Goal: Task Accomplishment & Management: Manage account settings

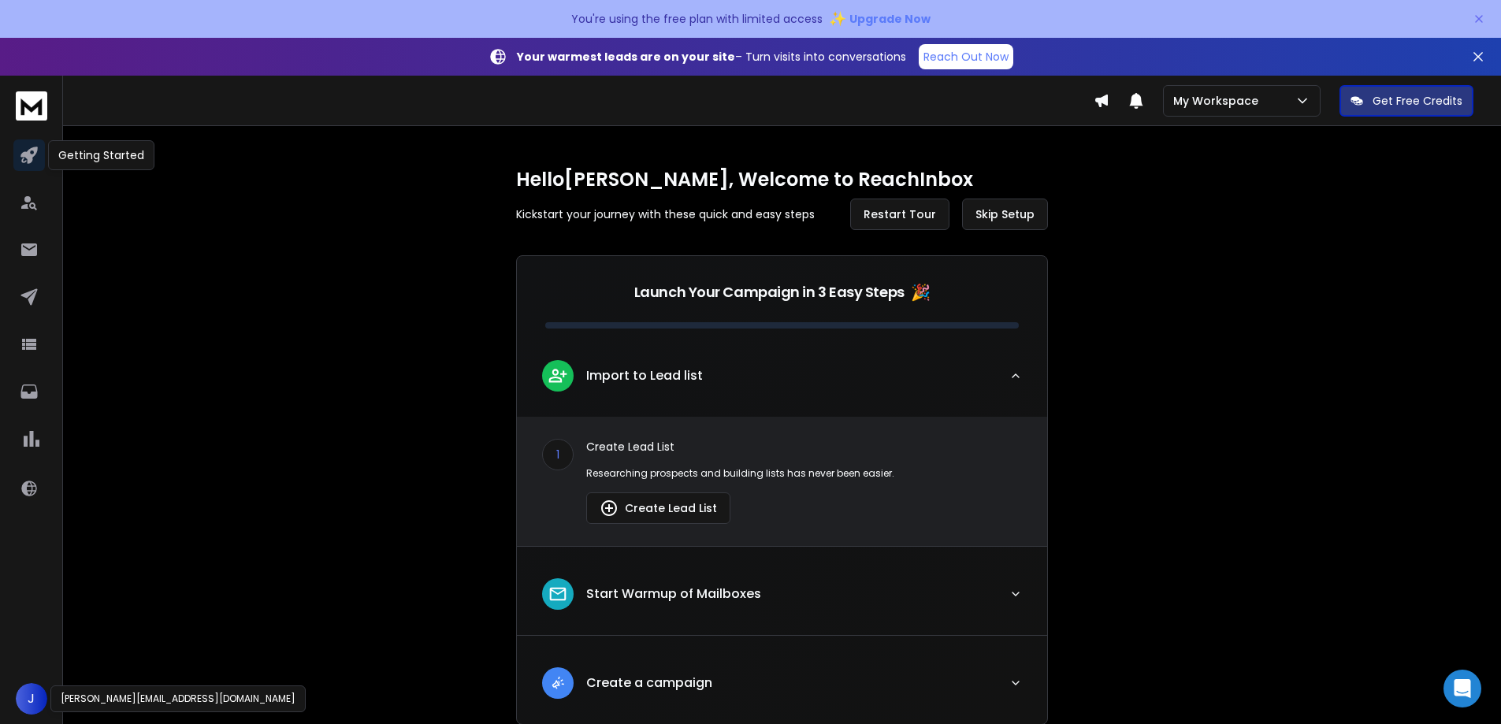
click at [32, 693] on span "J" at bounding box center [32, 699] width 32 height 32
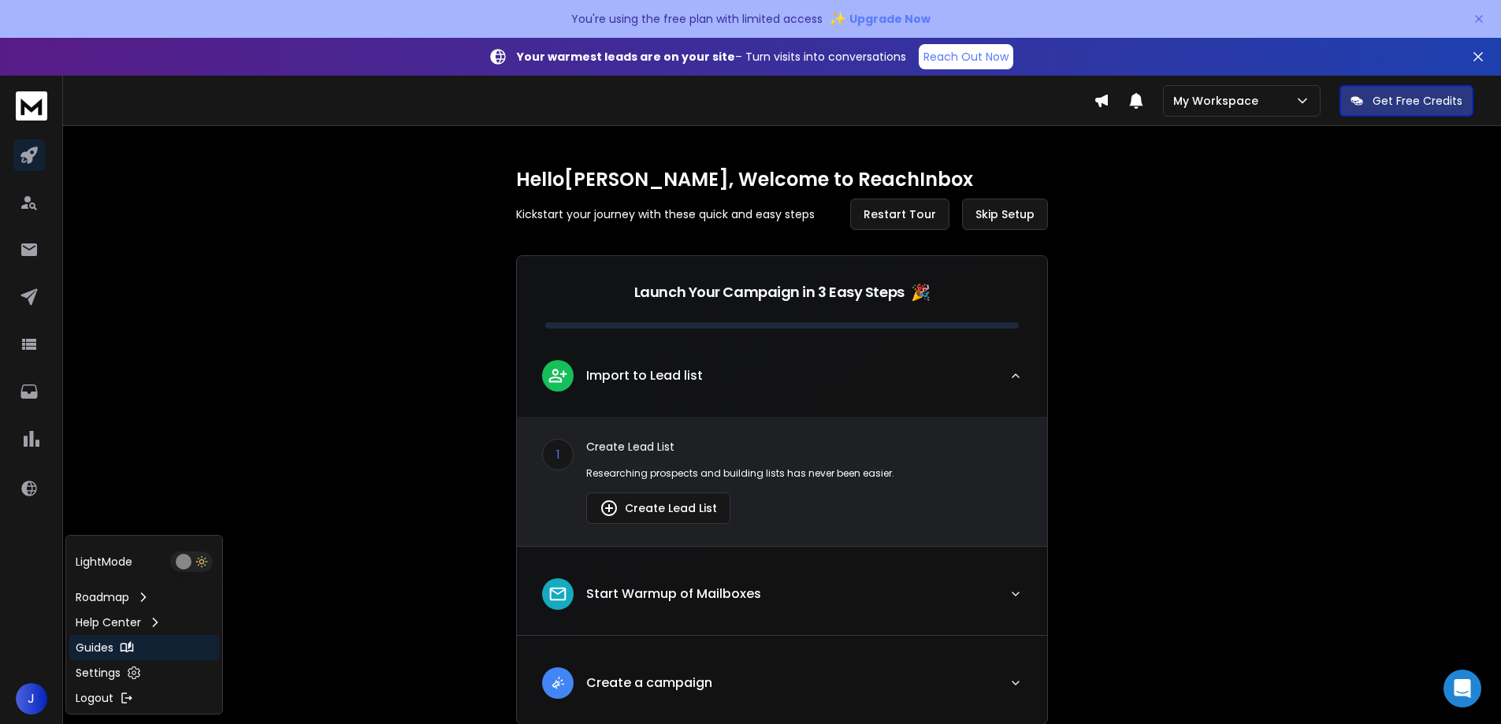
click at [374, 382] on div "Hello Jagadeesh , Welcome to ReachInbox Kickstart your journey with these quick…" at bounding box center [782, 446] width 1388 height 608
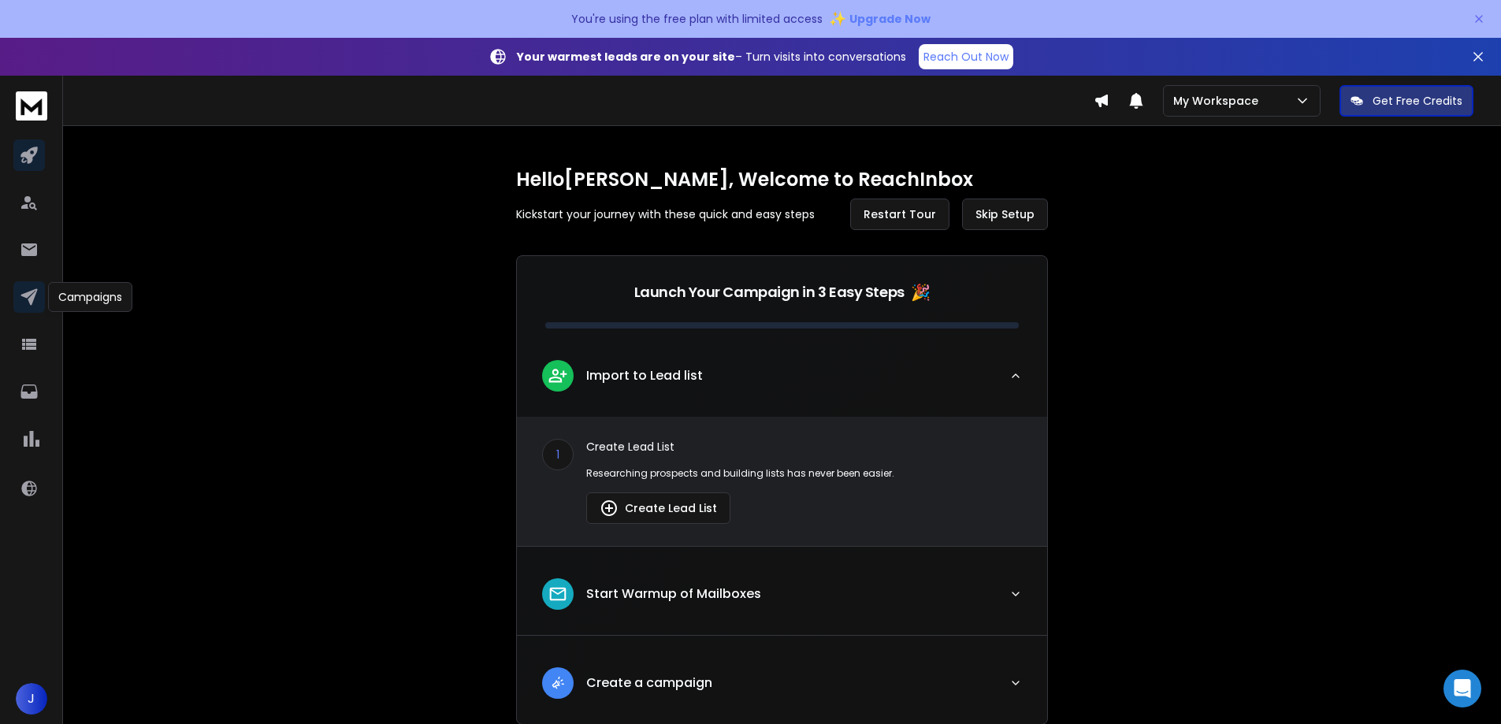
click at [31, 293] on icon at bounding box center [28, 296] width 17 height 17
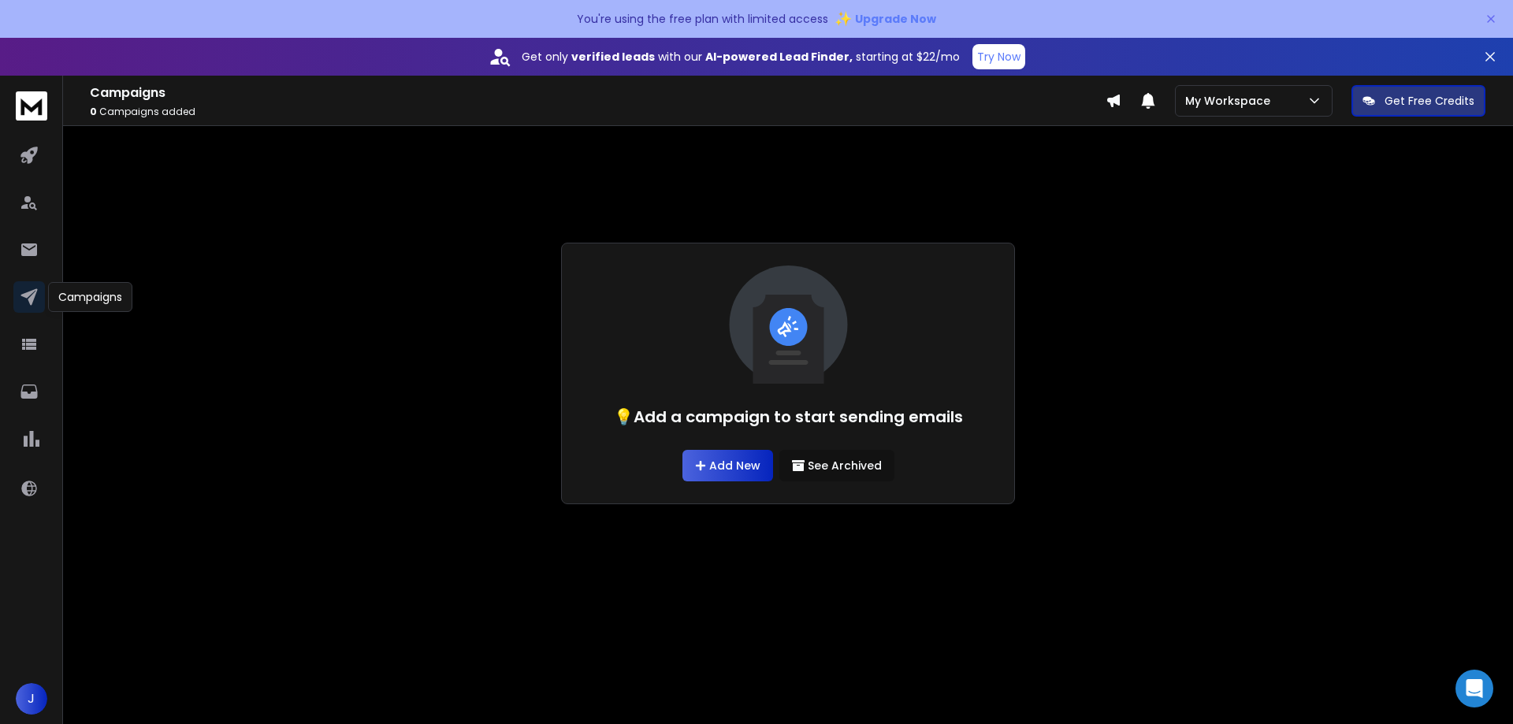
click at [27, 291] on icon at bounding box center [29, 297] width 19 height 19
click at [28, 698] on span "J" at bounding box center [32, 699] width 32 height 32
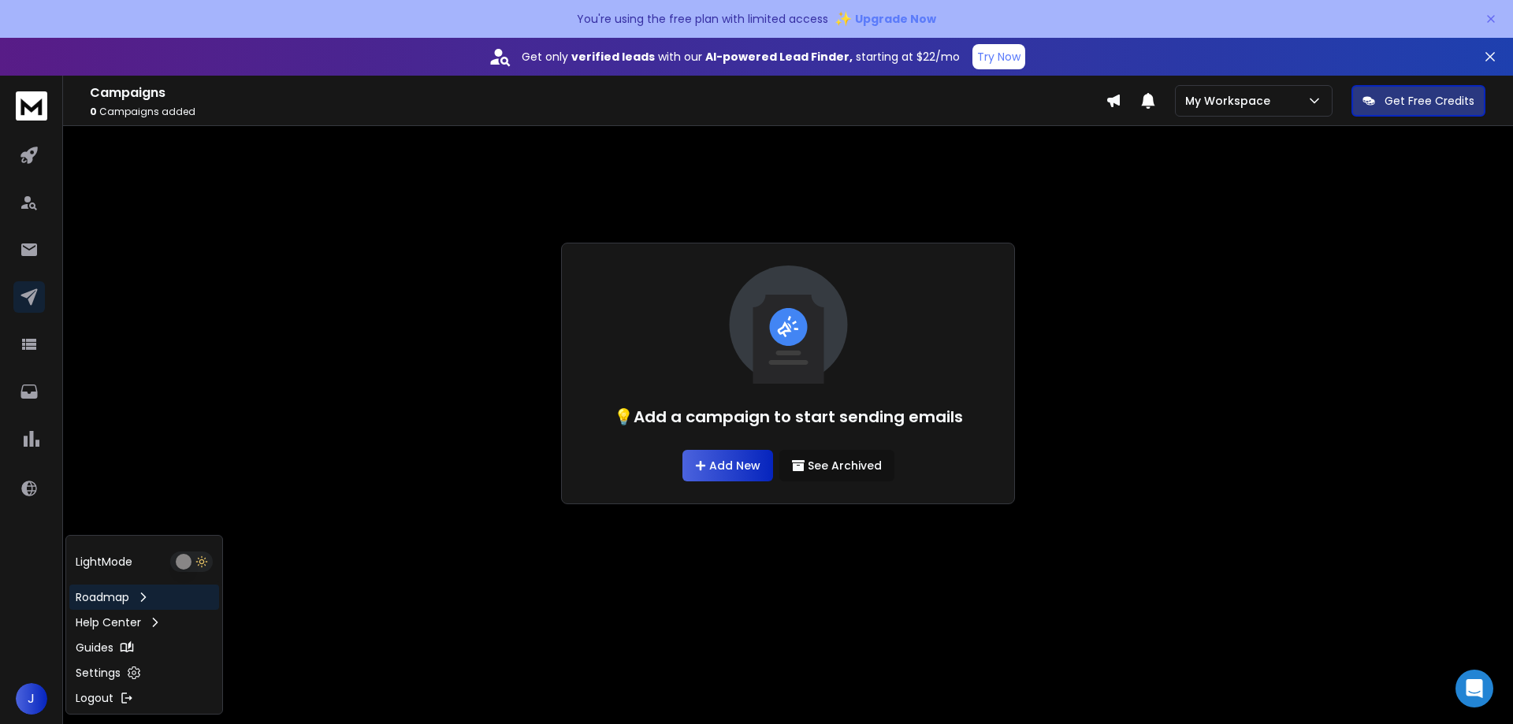
click at [374, 435] on div "💡Add a campaign to start sending emails Add New See Archived" at bounding box center [788, 374] width 1400 height 262
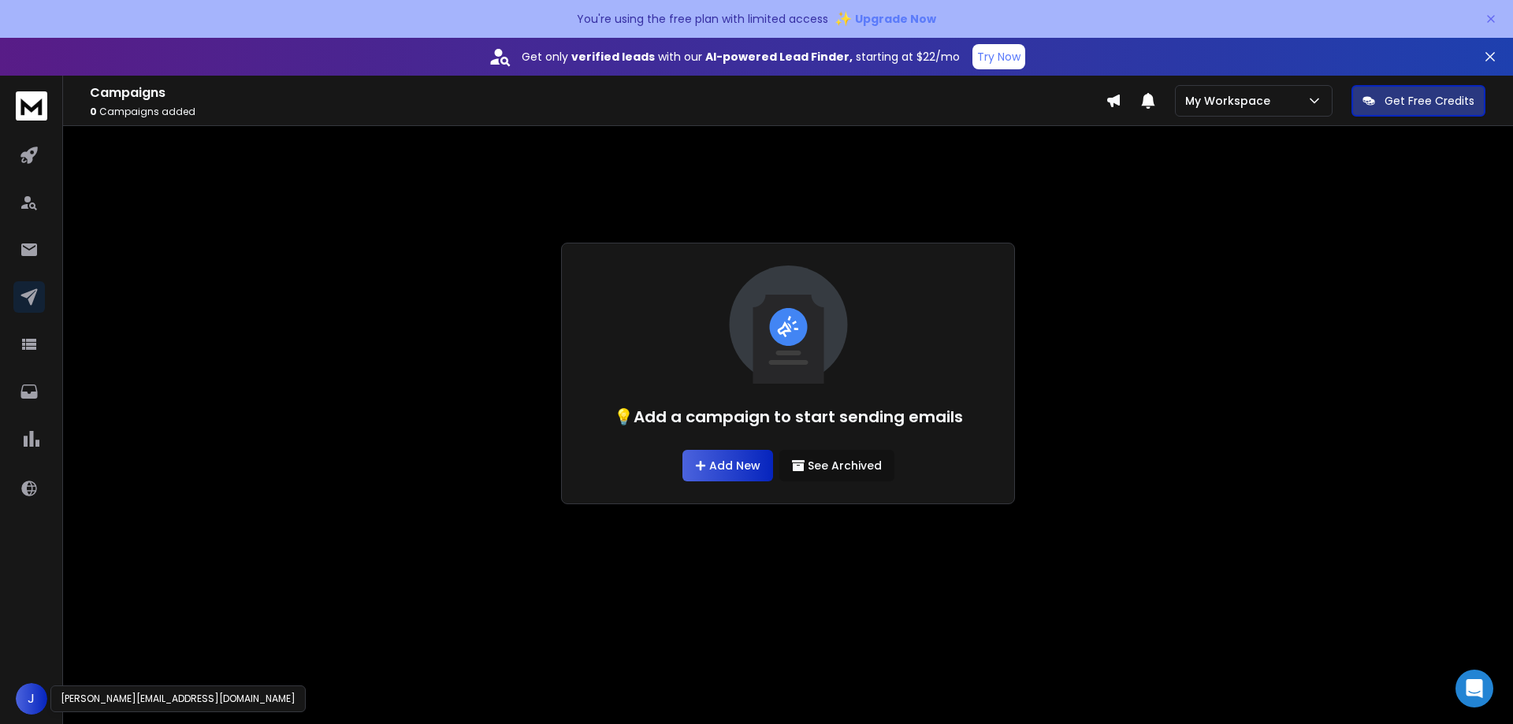
click at [16, 695] on span "J" at bounding box center [32, 699] width 32 height 32
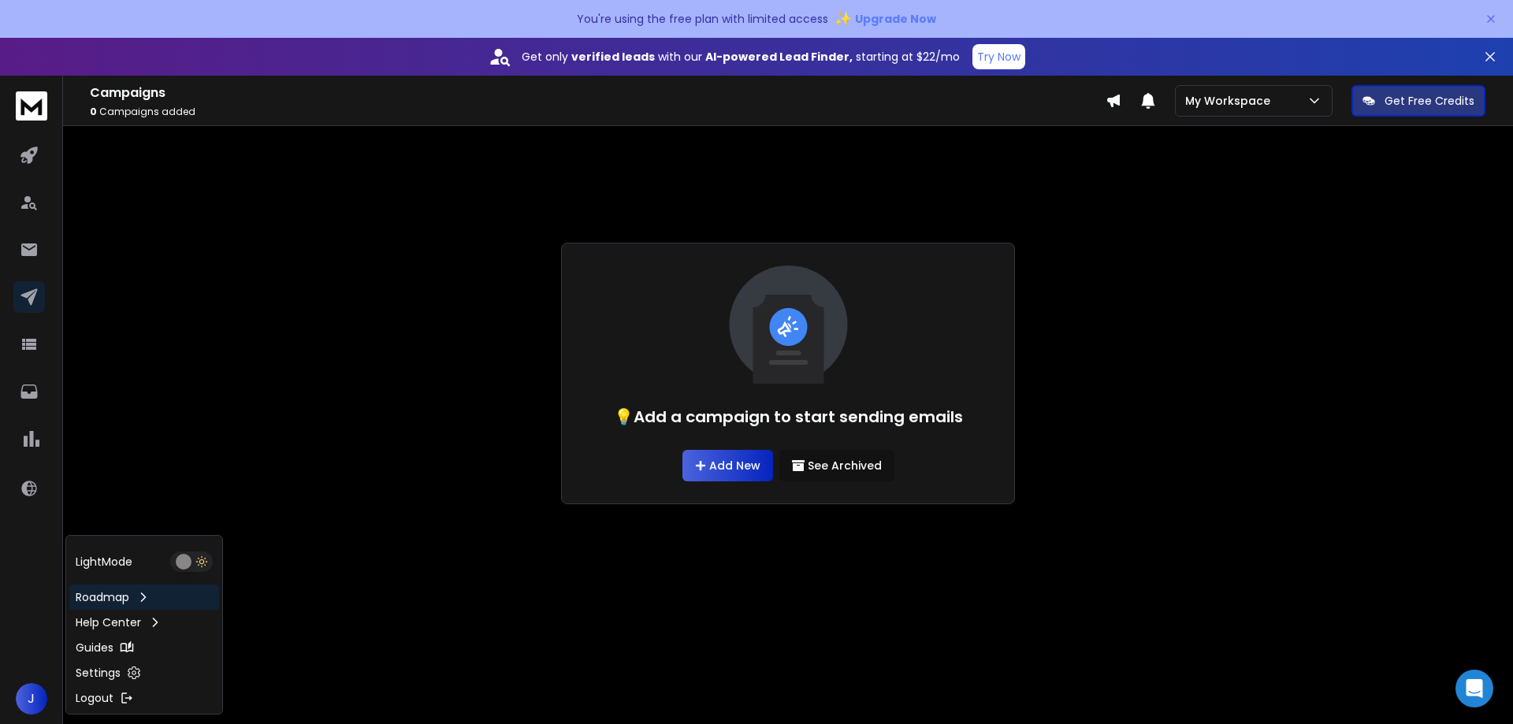
click at [180, 458] on div "💡Add a campaign to start sending emails Add New See Archived" at bounding box center [788, 374] width 1400 height 262
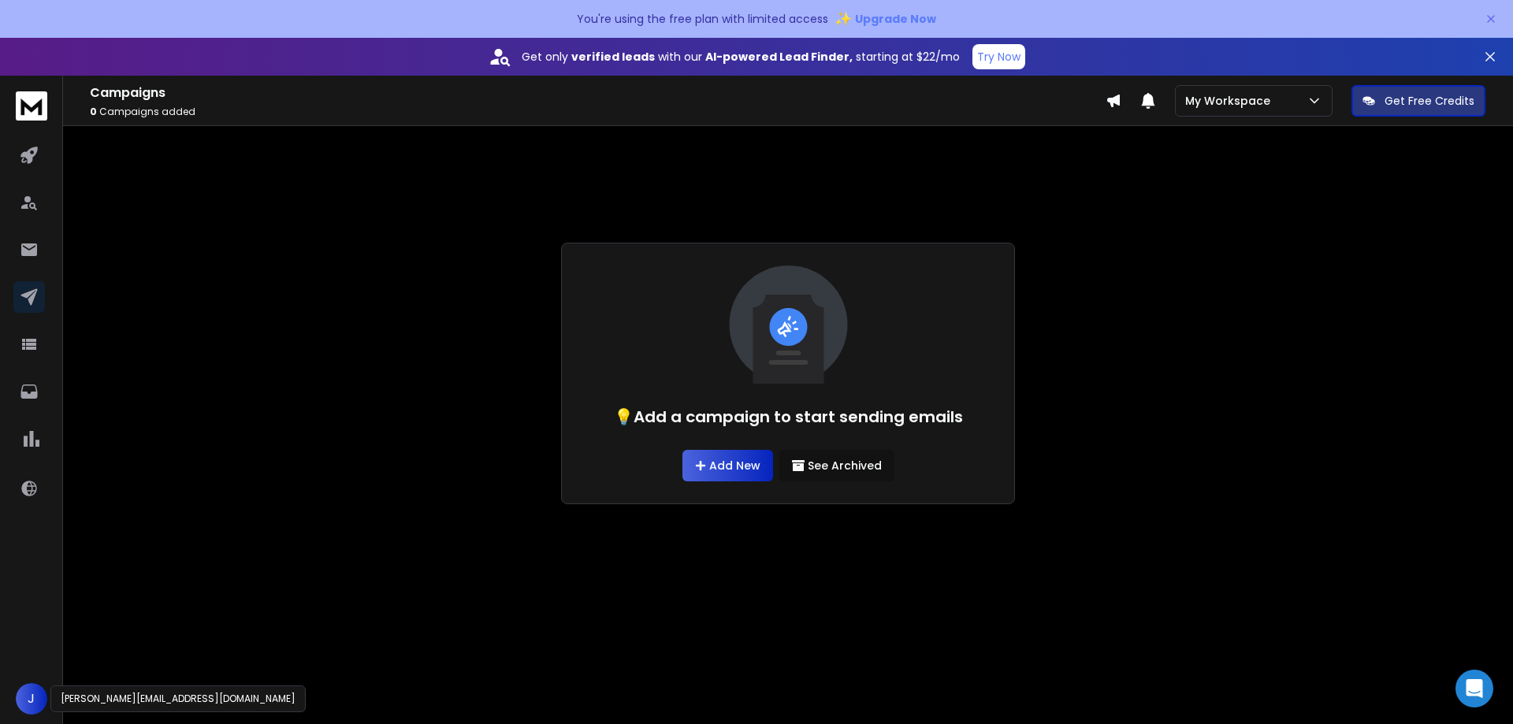
click at [29, 693] on span "J" at bounding box center [32, 699] width 32 height 32
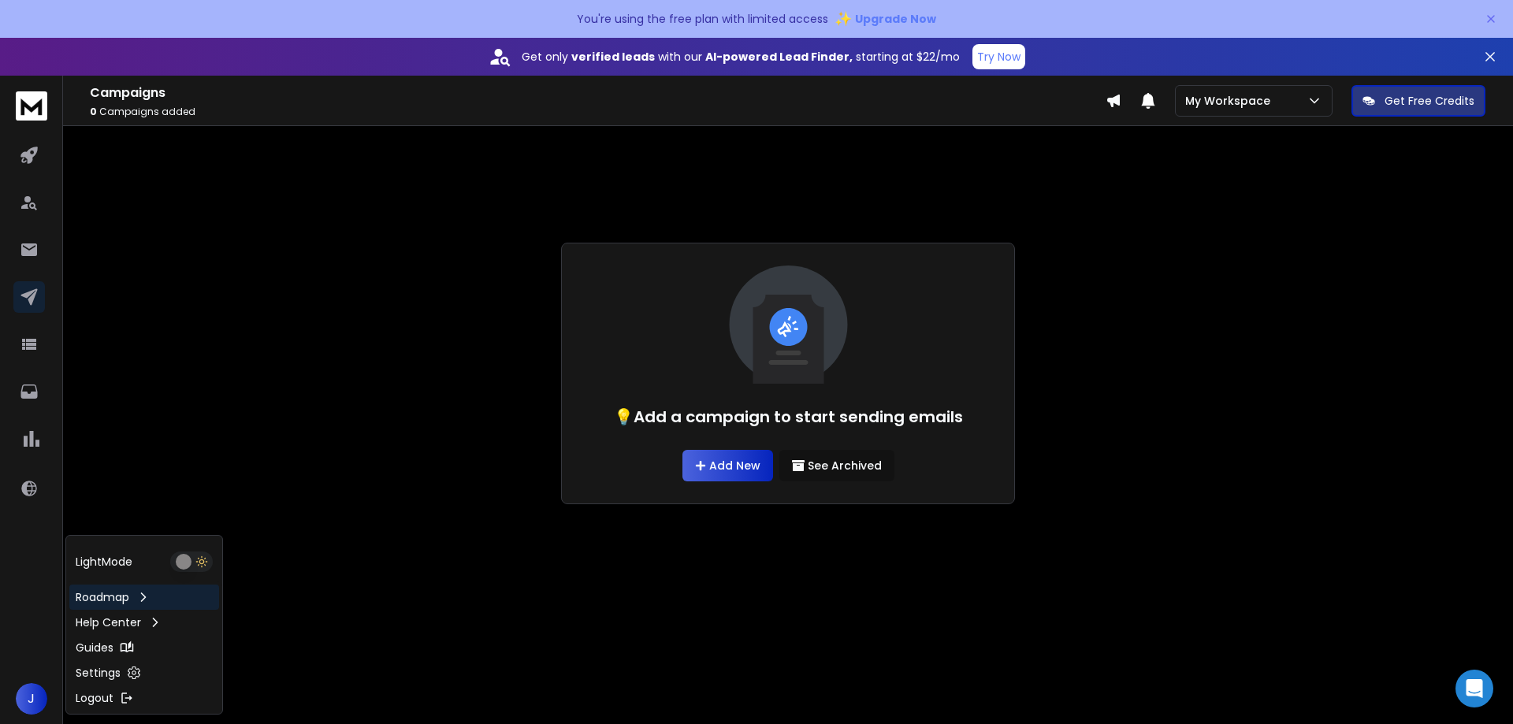
click at [29, 693] on span "J" at bounding box center [32, 699] width 32 height 32
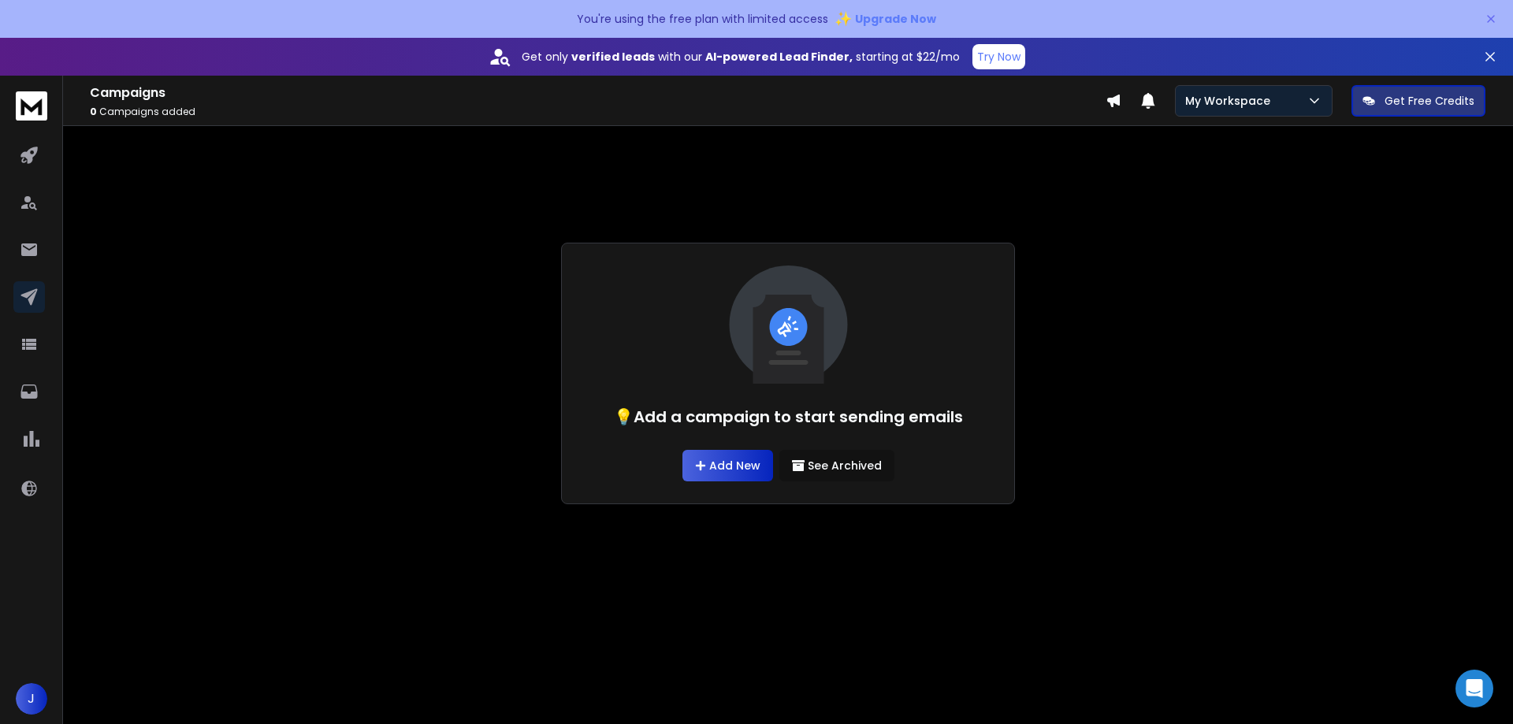
click at [1309, 102] on icon "button" at bounding box center [1315, 101] width 16 height 16
click at [1318, 104] on icon "button" at bounding box center [1315, 101] width 16 height 16
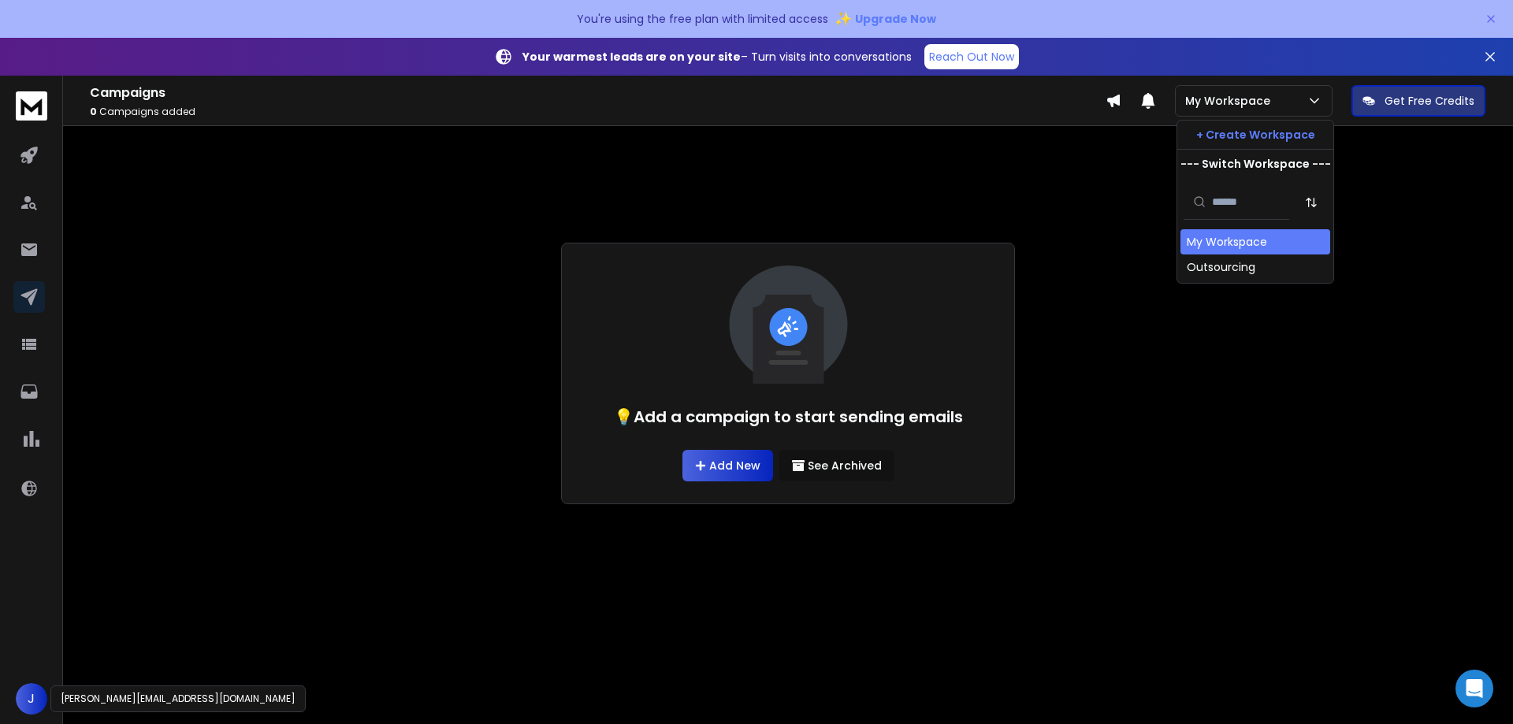
click at [28, 705] on span "J" at bounding box center [32, 699] width 32 height 32
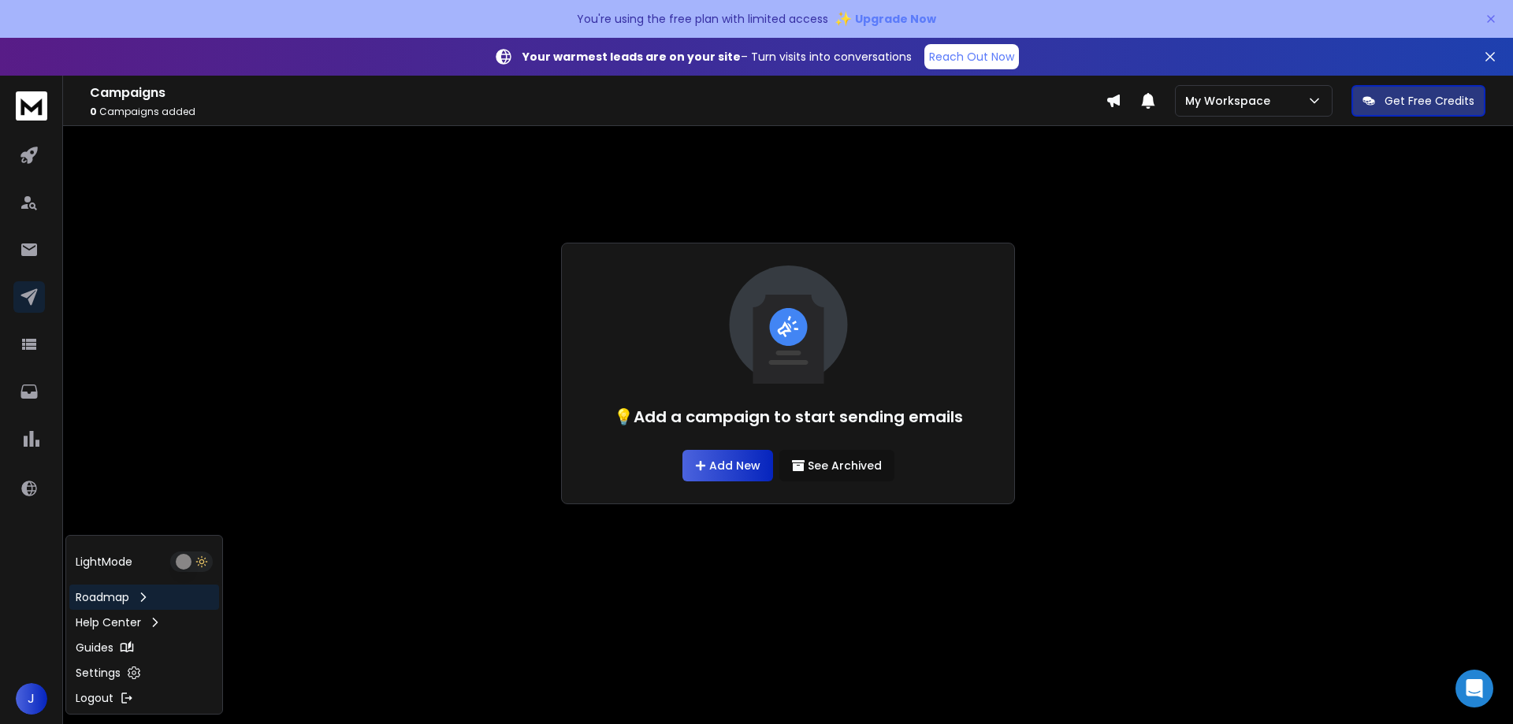
click at [257, 380] on div "💡Add a campaign to start sending emails Add New See Archived" at bounding box center [788, 374] width 1400 height 262
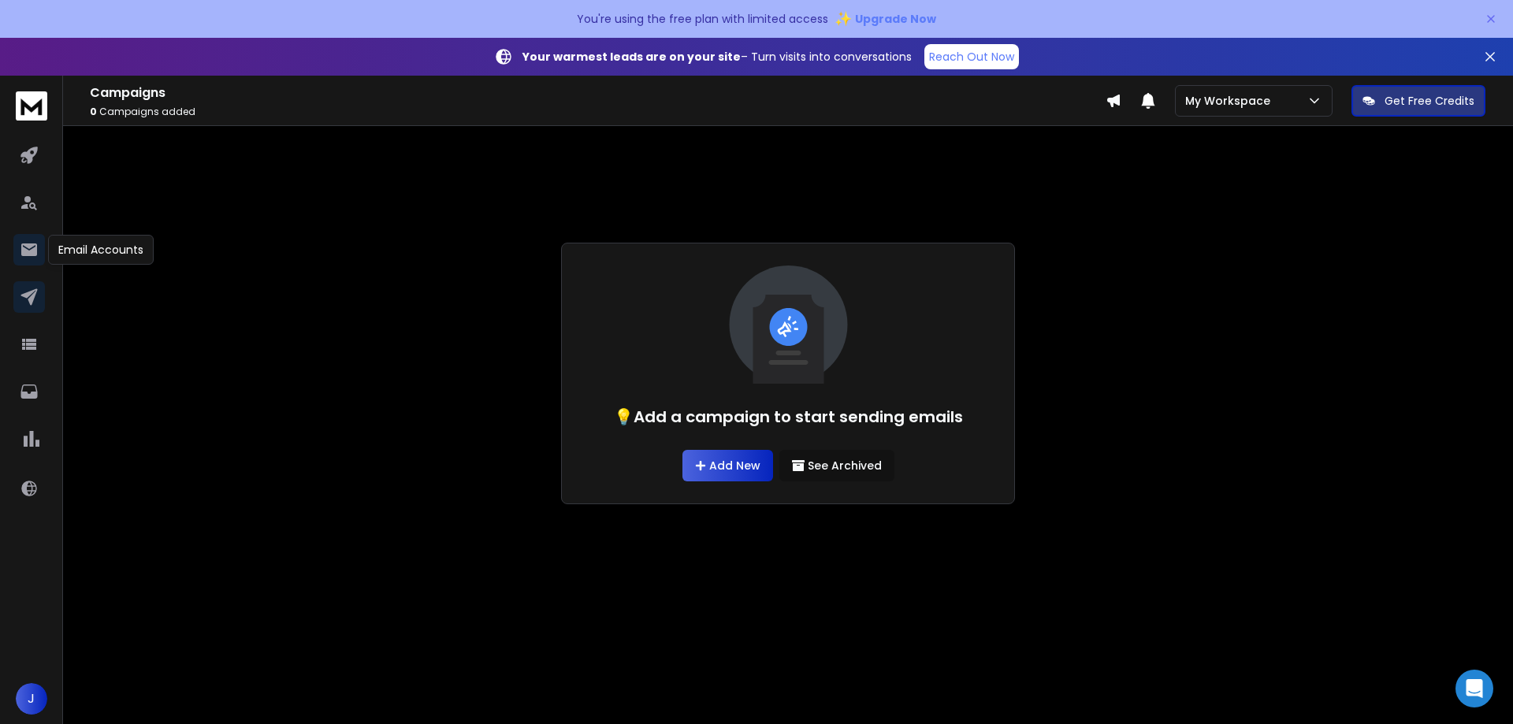
click at [28, 251] on icon at bounding box center [29, 250] width 16 height 13
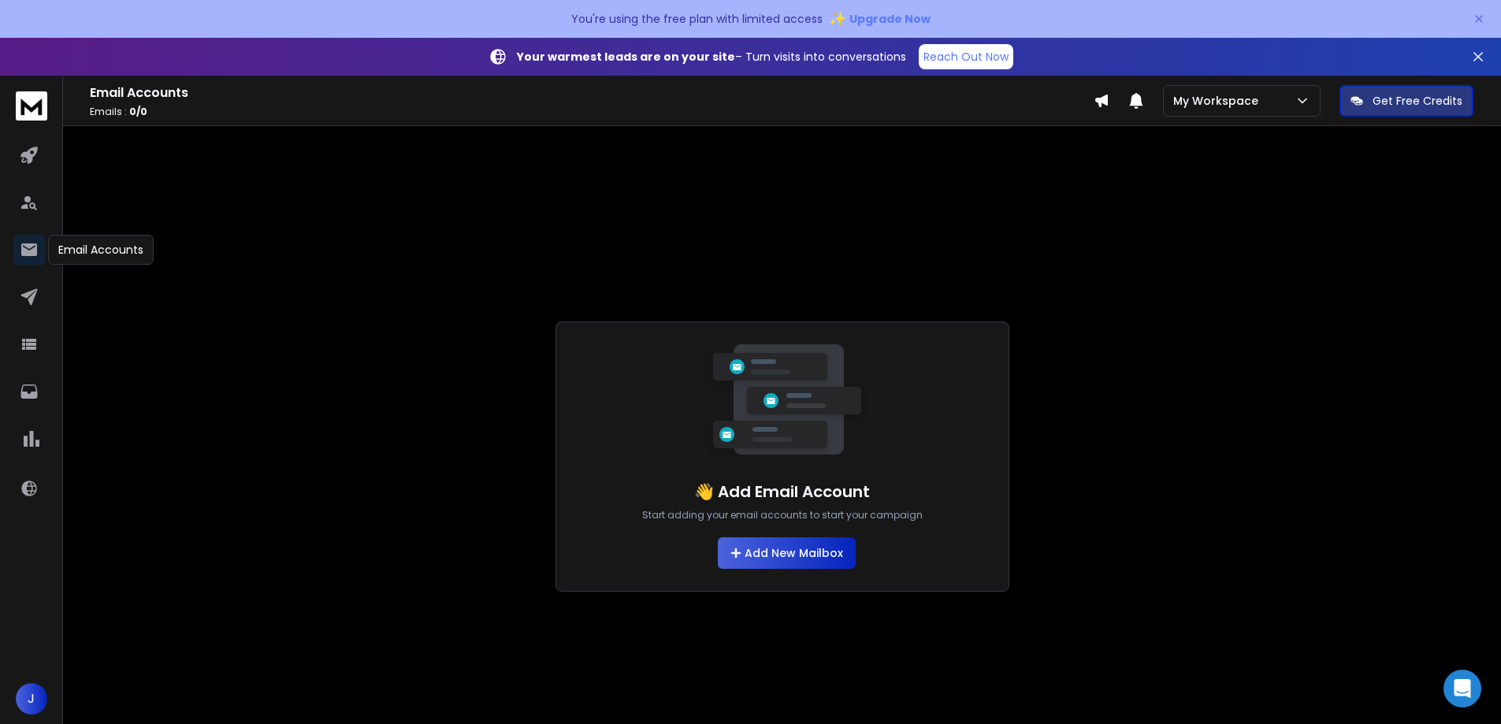
click at [14, 255] on link at bounding box center [29, 250] width 32 height 32
click at [1308, 93] on icon "button" at bounding box center [1303, 101] width 16 height 16
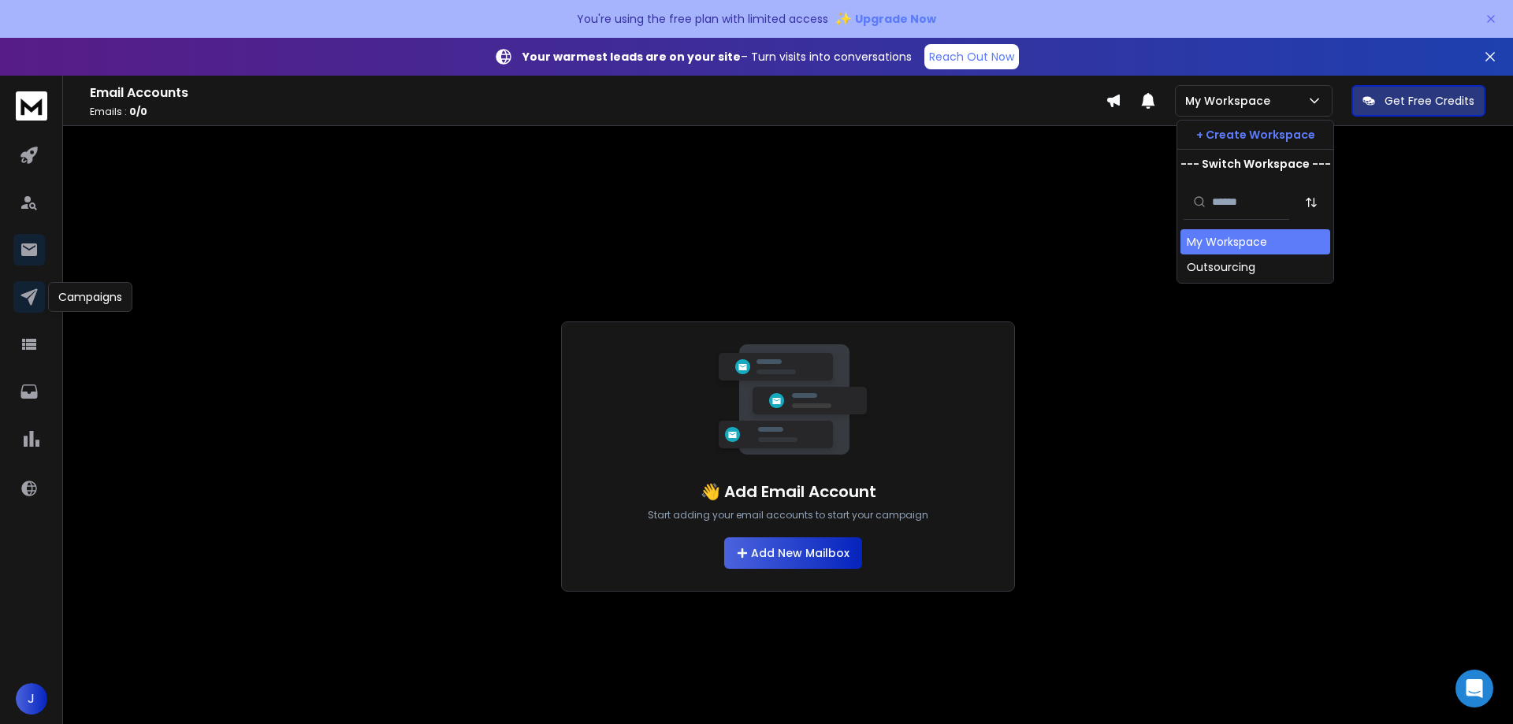
click at [31, 297] on icon at bounding box center [28, 296] width 17 height 17
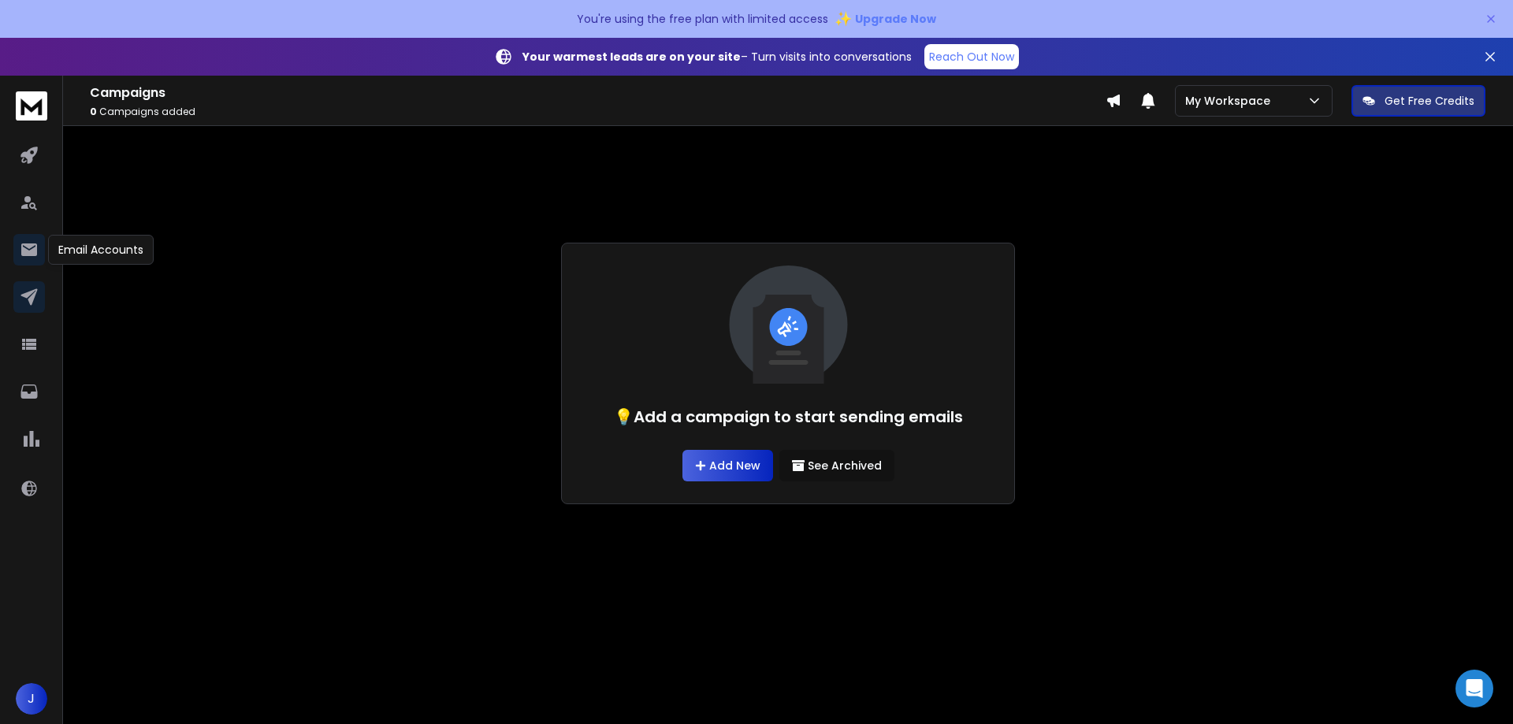
click at [22, 253] on icon at bounding box center [29, 250] width 16 height 13
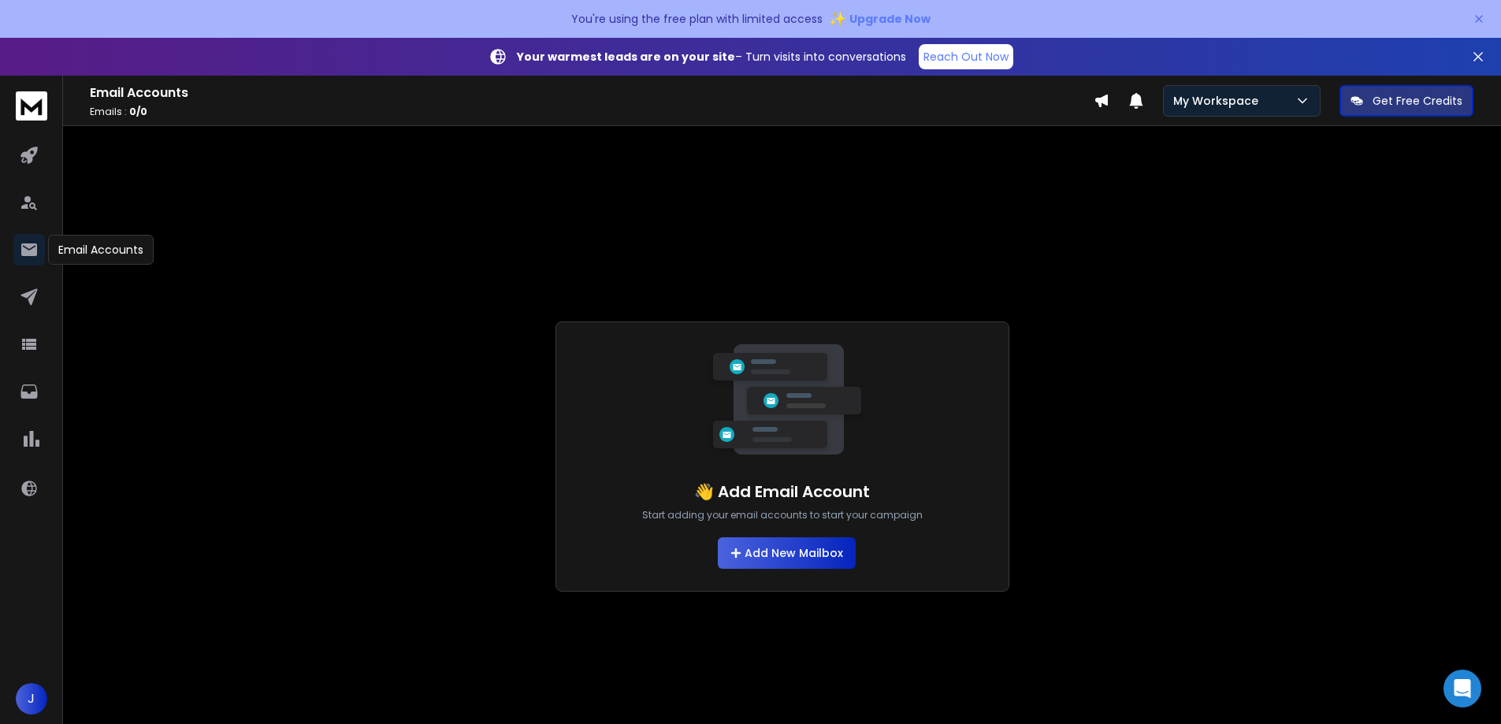
click at [1299, 102] on icon "button" at bounding box center [1303, 101] width 16 height 16
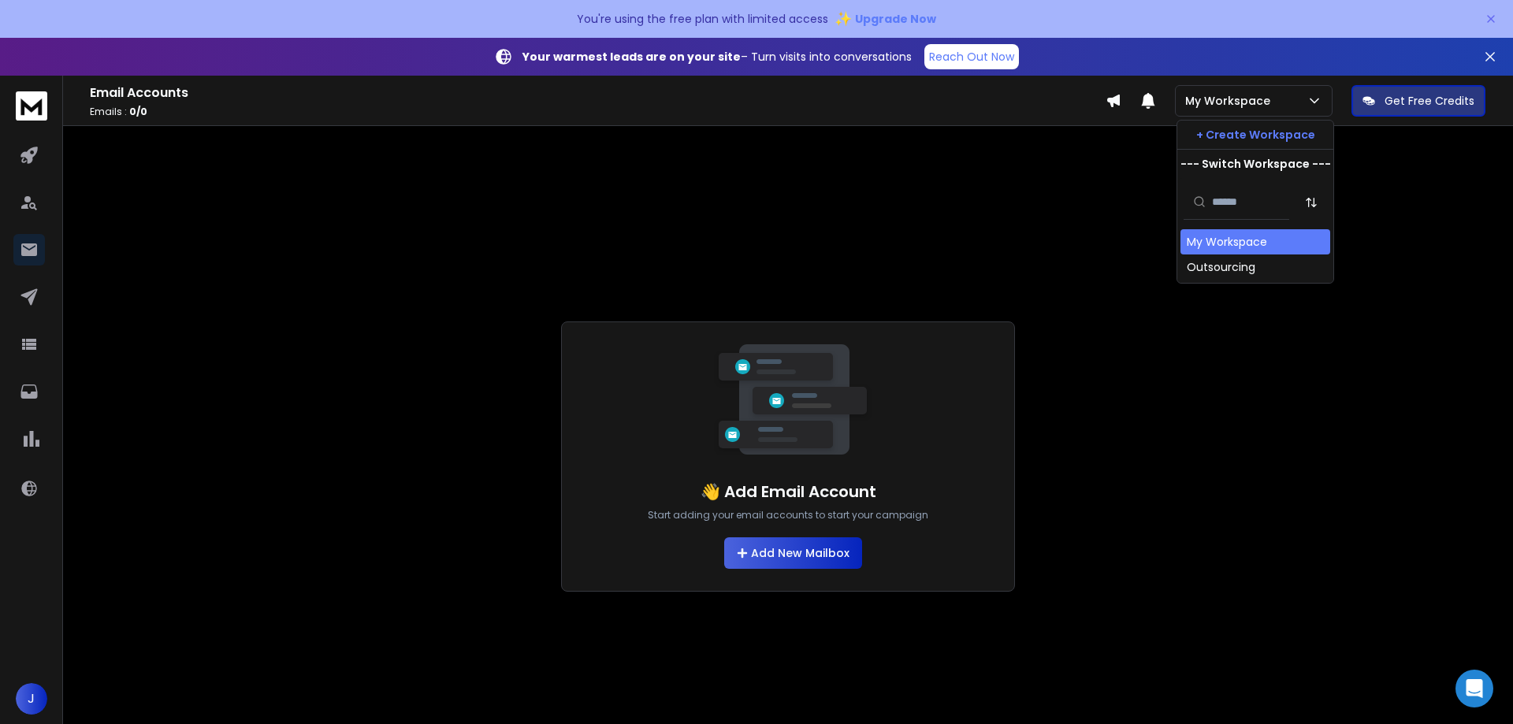
click at [1234, 203] on input "text" at bounding box center [1246, 201] width 68 height 35
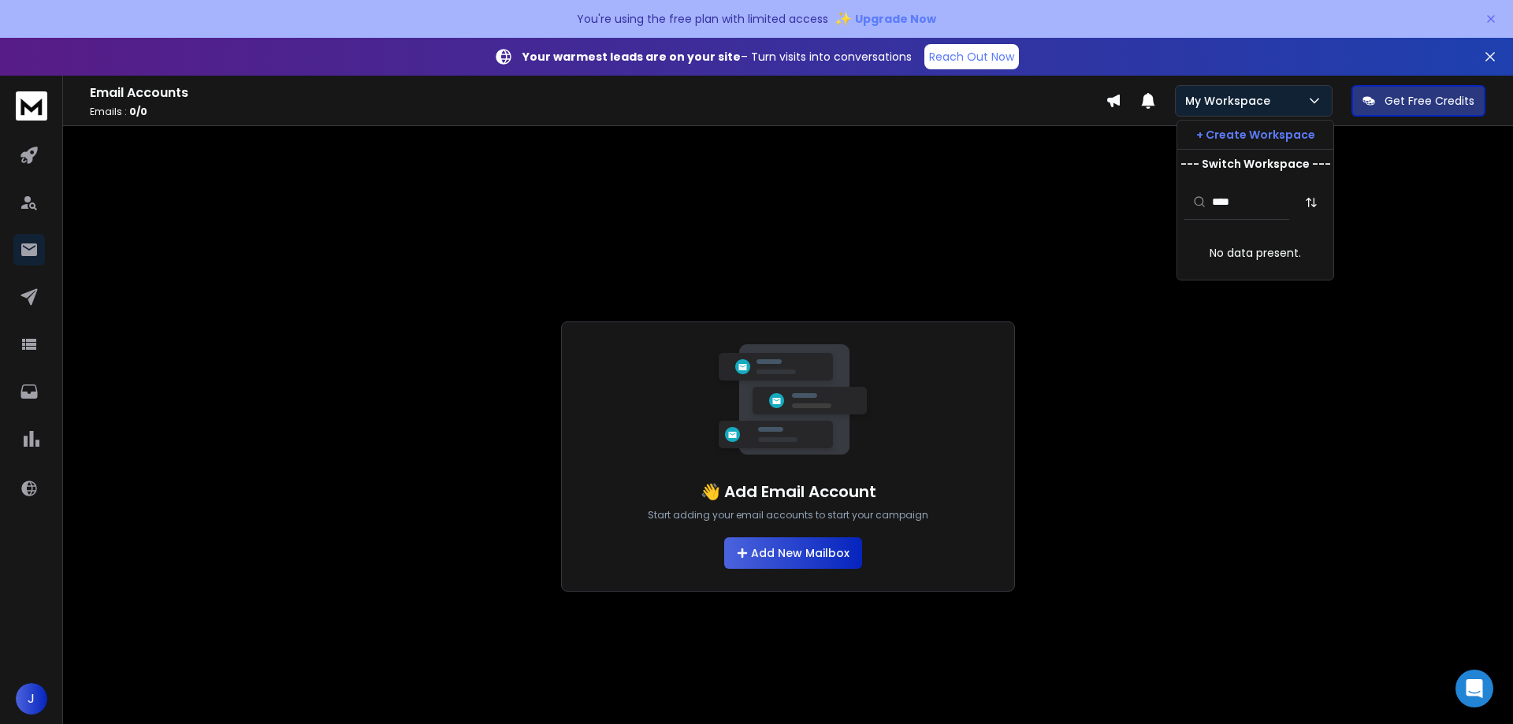
type input "****"
click at [1317, 98] on icon "button" at bounding box center [1315, 101] width 16 height 16
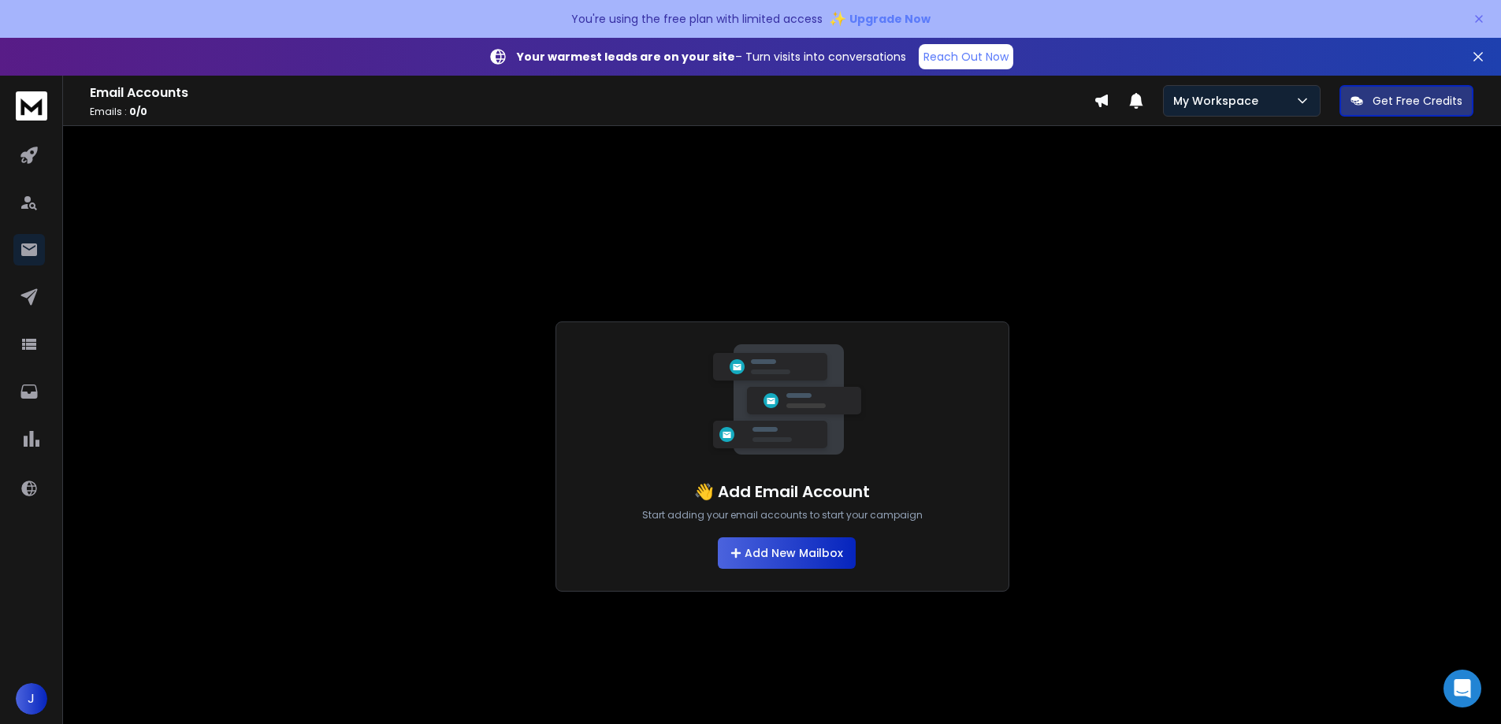
click at [1303, 93] on icon "button" at bounding box center [1303, 101] width 16 height 16
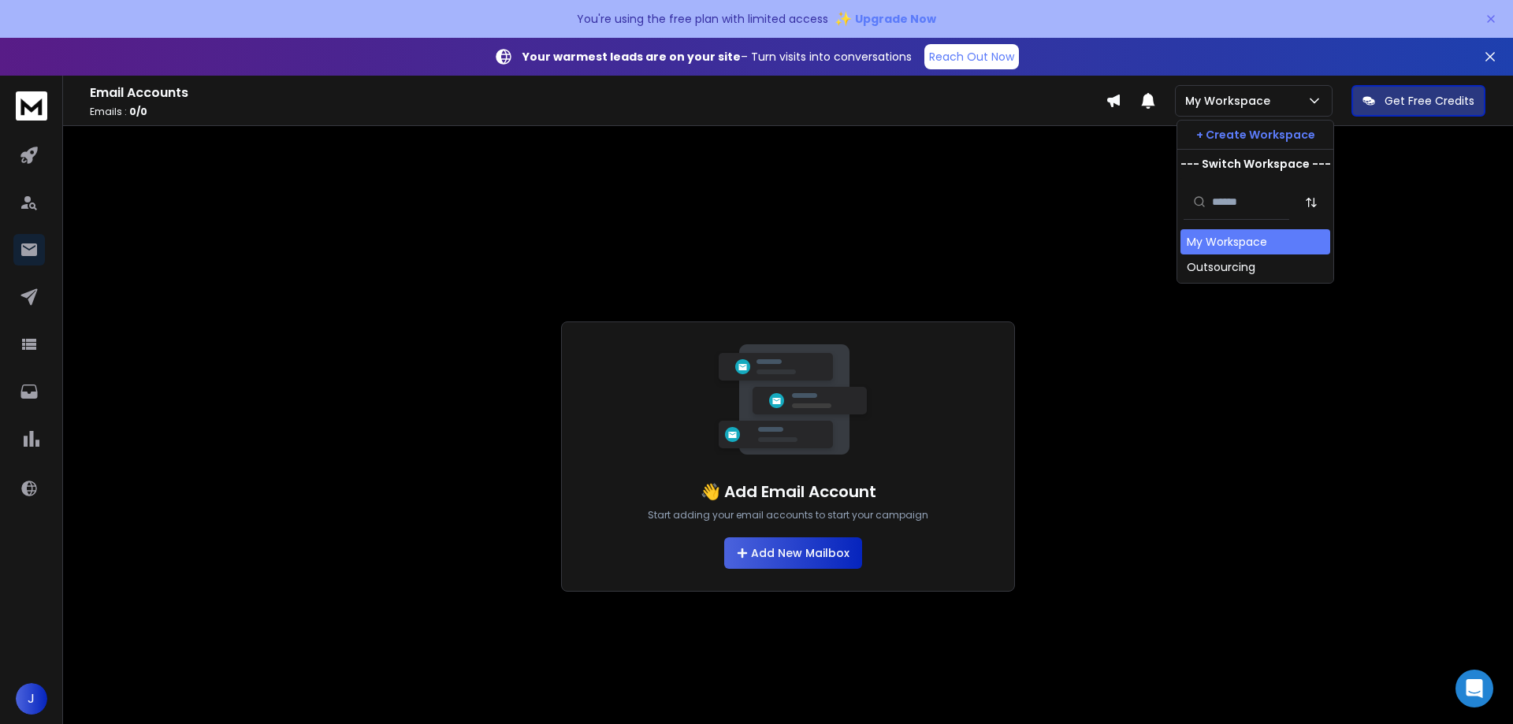
click at [1260, 202] on input "text" at bounding box center [1246, 201] width 68 height 35
type input "****"
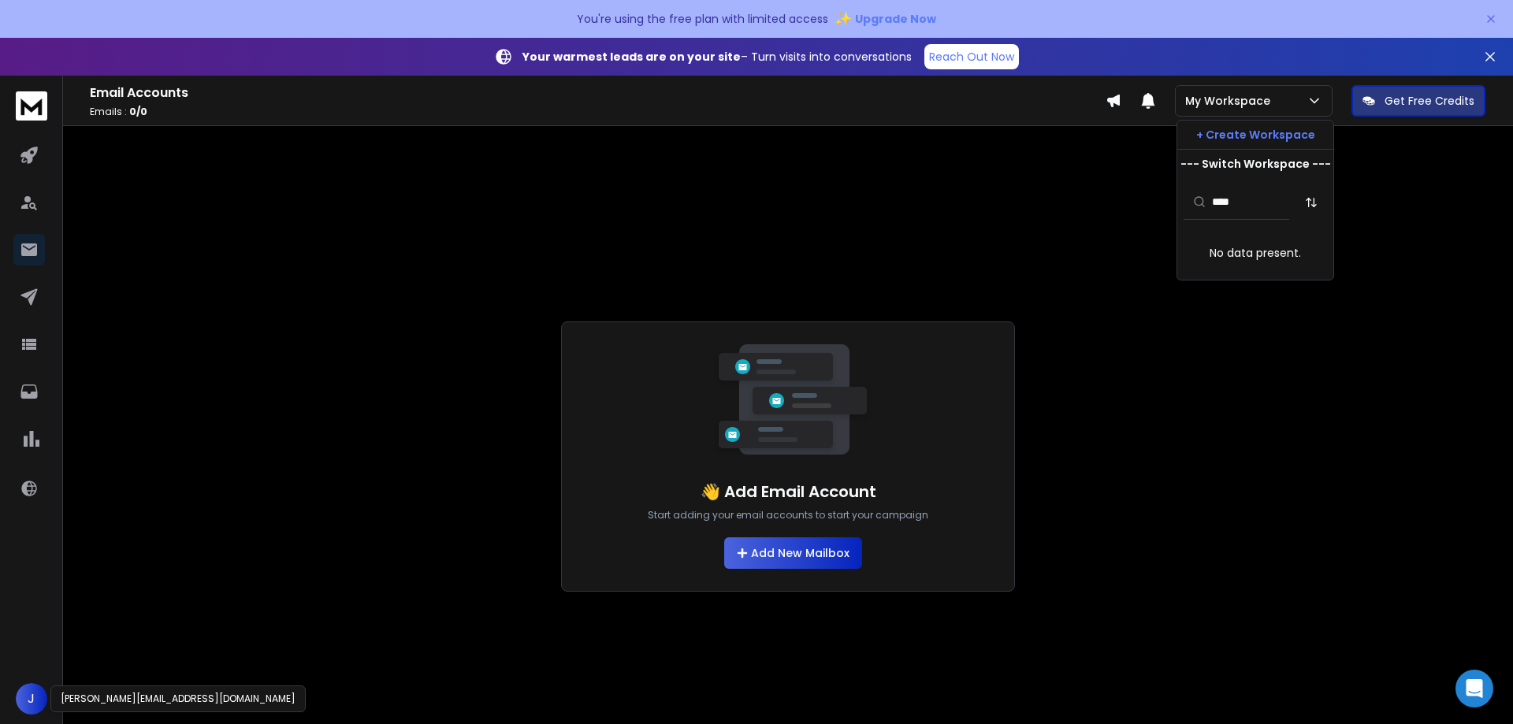
click at [32, 697] on span "J" at bounding box center [32, 699] width 32 height 32
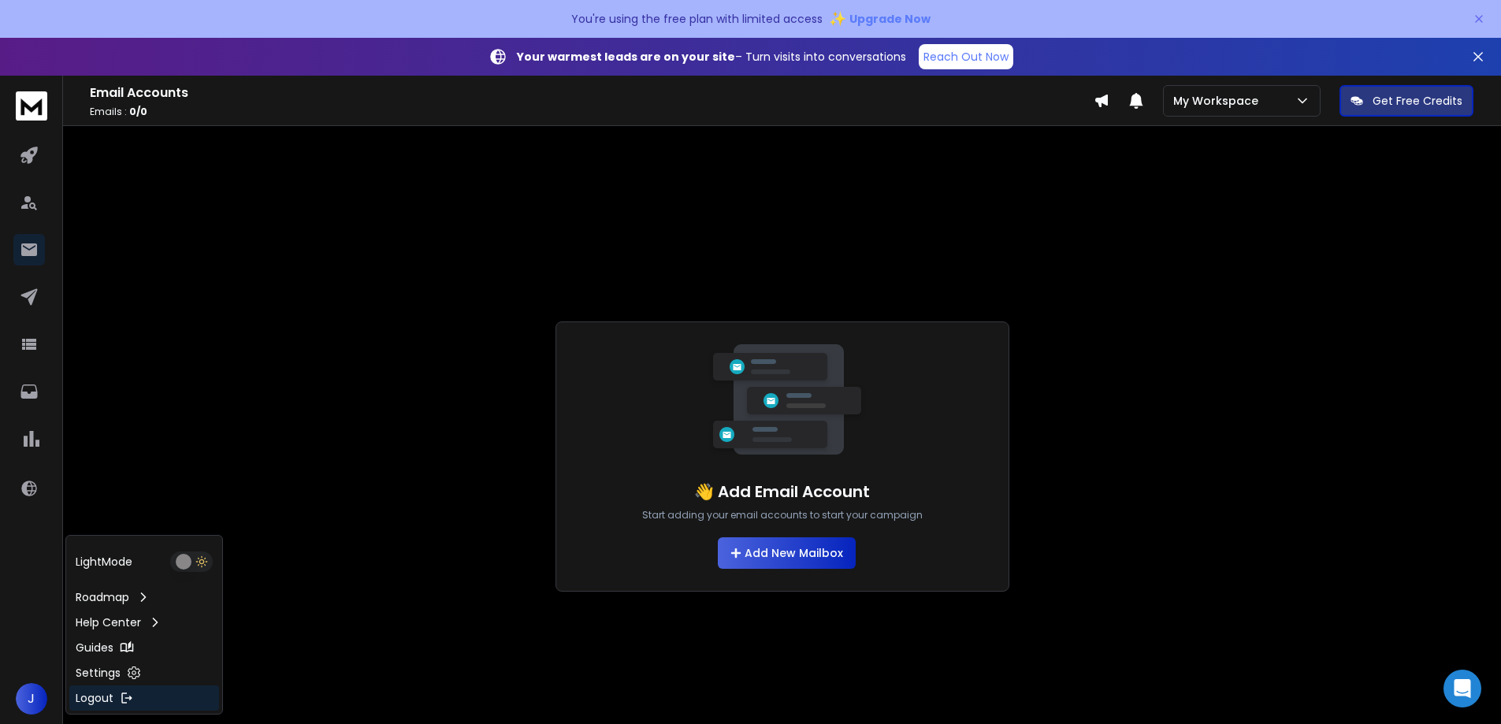
click at [106, 692] on p "Logout" at bounding box center [95, 698] width 38 height 16
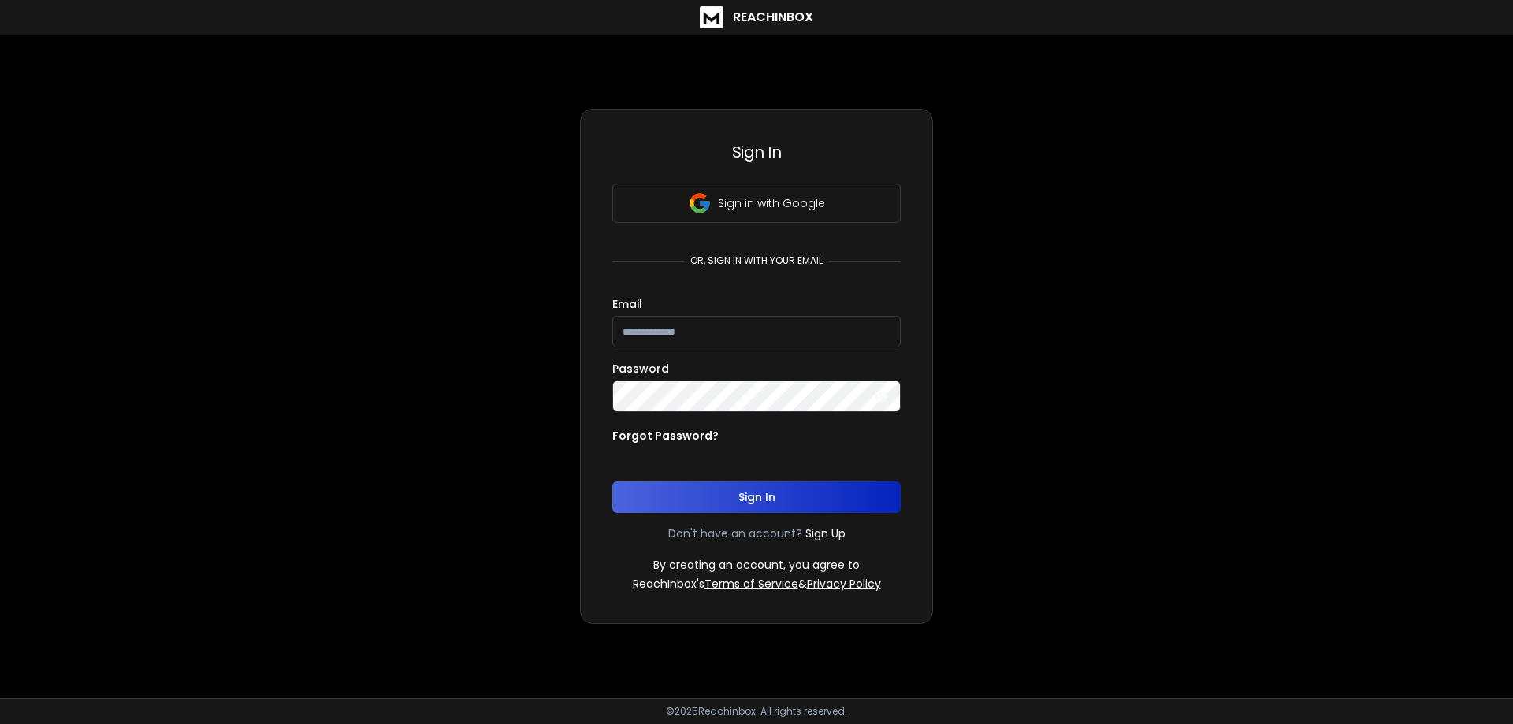
click at [805, 104] on button "Later" at bounding box center [807, 101] width 71 height 39
click at [761, 328] on input "email" at bounding box center [756, 332] width 288 height 32
click at [1132, 374] on div "Welcome to ReachInbox 10x your leads, meetings and deals. Sign In Sign in with …" at bounding box center [756, 367] width 1513 height 600
click at [749, 333] on input "email" at bounding box center [756, 332] width 288 height 32
type input "**********"
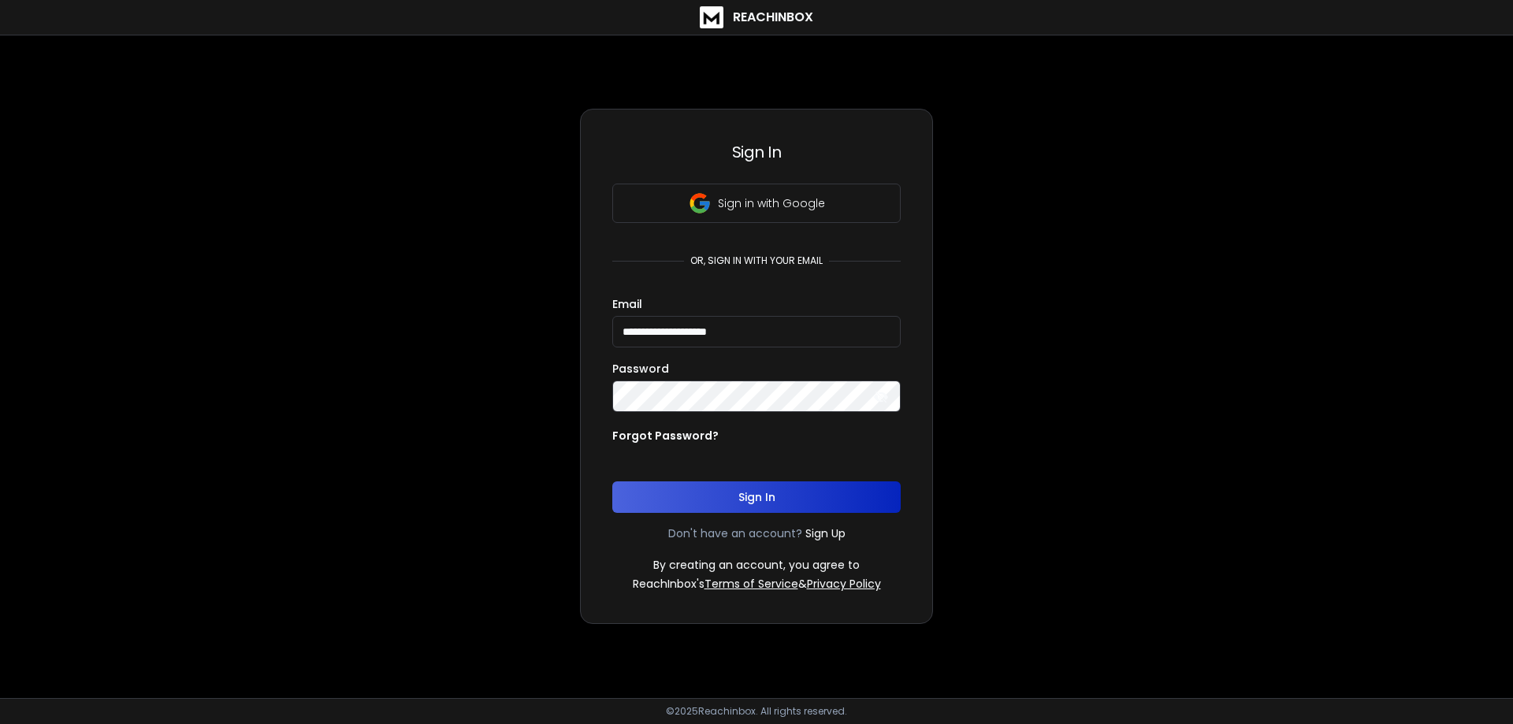
click at [887, 400] on icon at bounding box center [881, 396] width 14 height 9
click at [761, 502] on button "Sign In" at bounding box center [756, 498] width 288 height 32
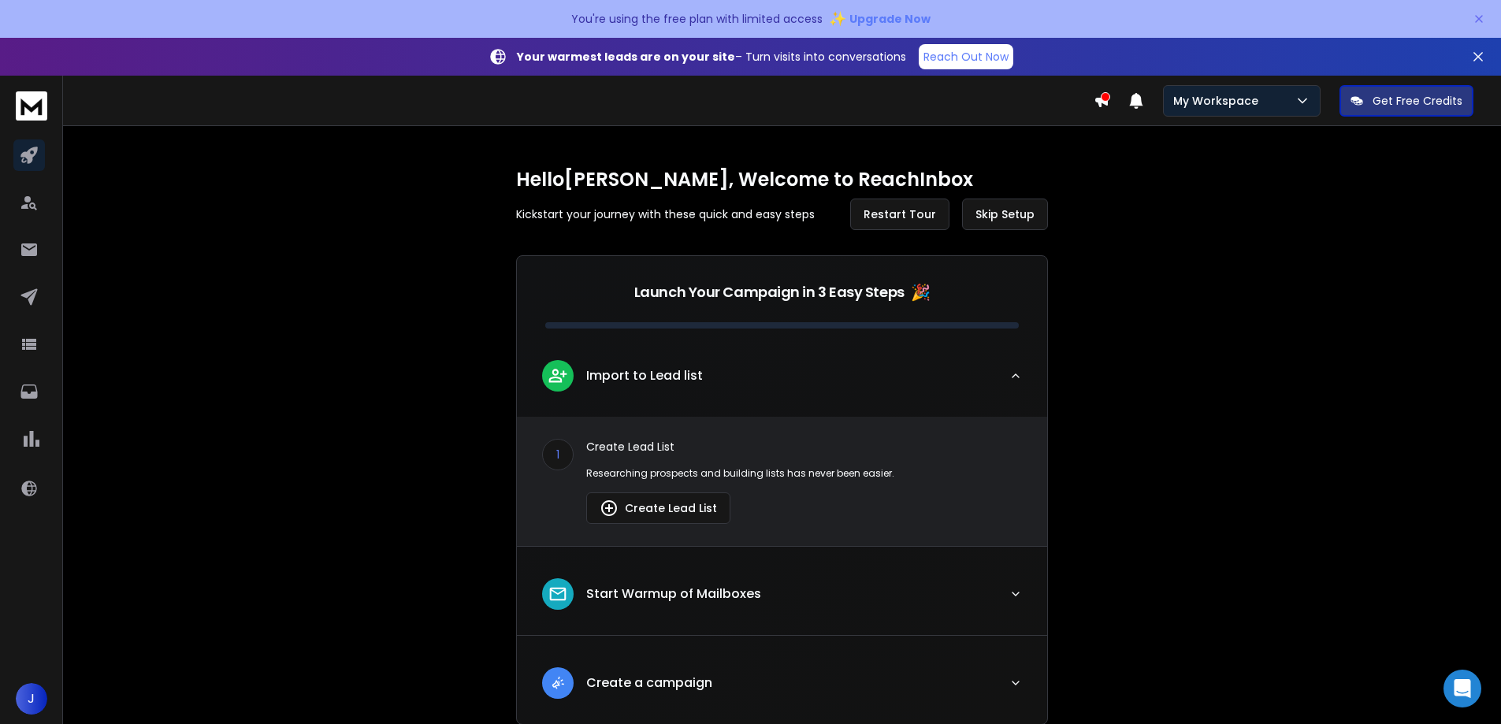
click at [1309, 98] on icon "button" at bounding box center [1303, 101] width 16 height 16
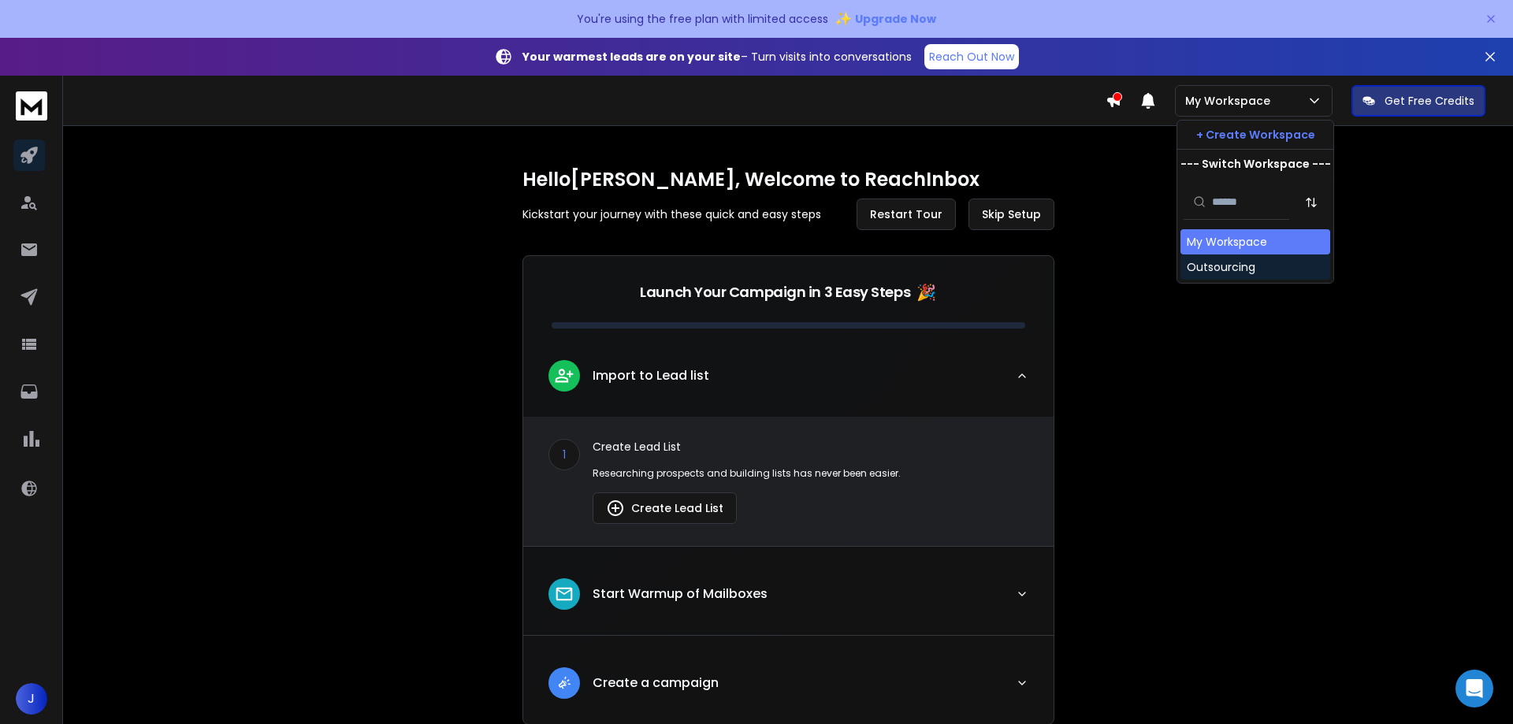
click at [1241, 262] on div "Outsourcing" at bounding box center [1221, 267] width 69 height 16
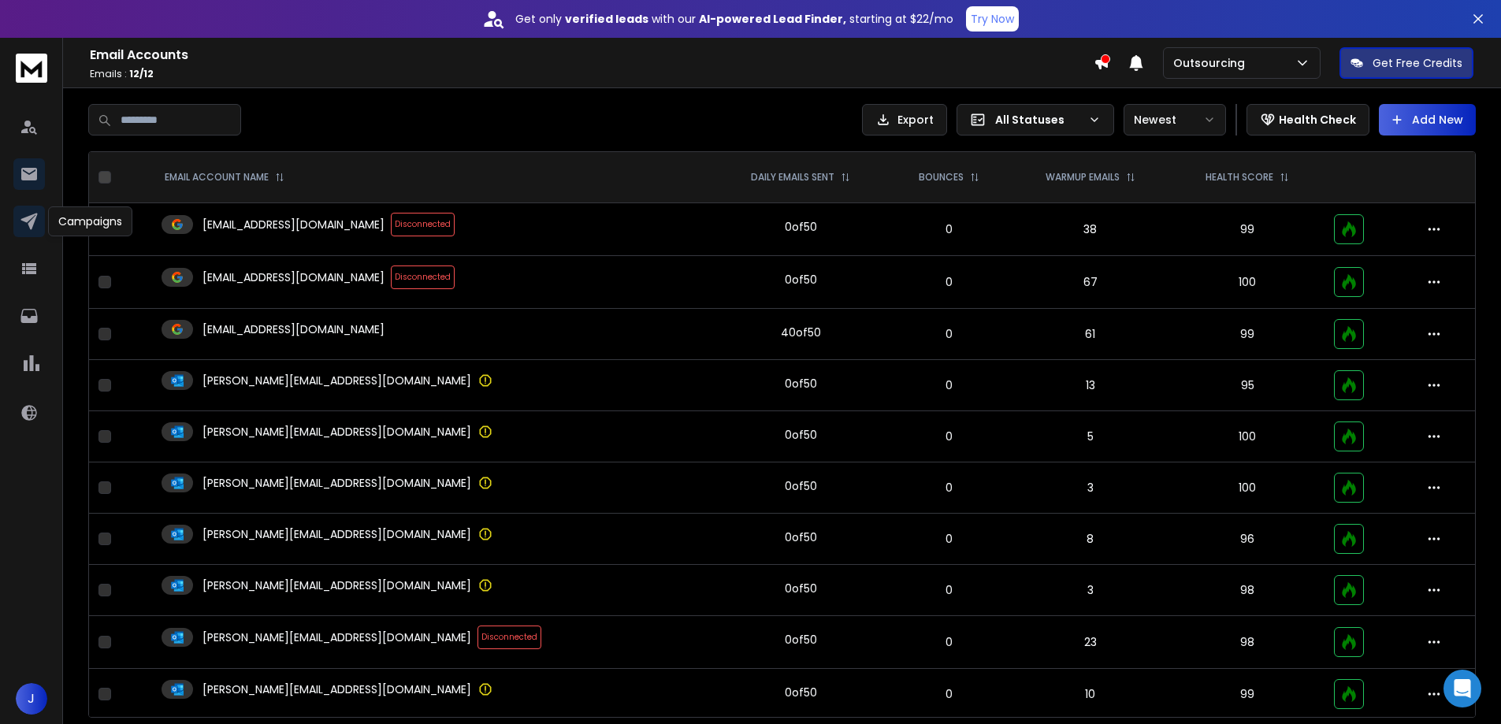
click at [20, 221] on icon at bounding box center [29, 221] width 19 height 19
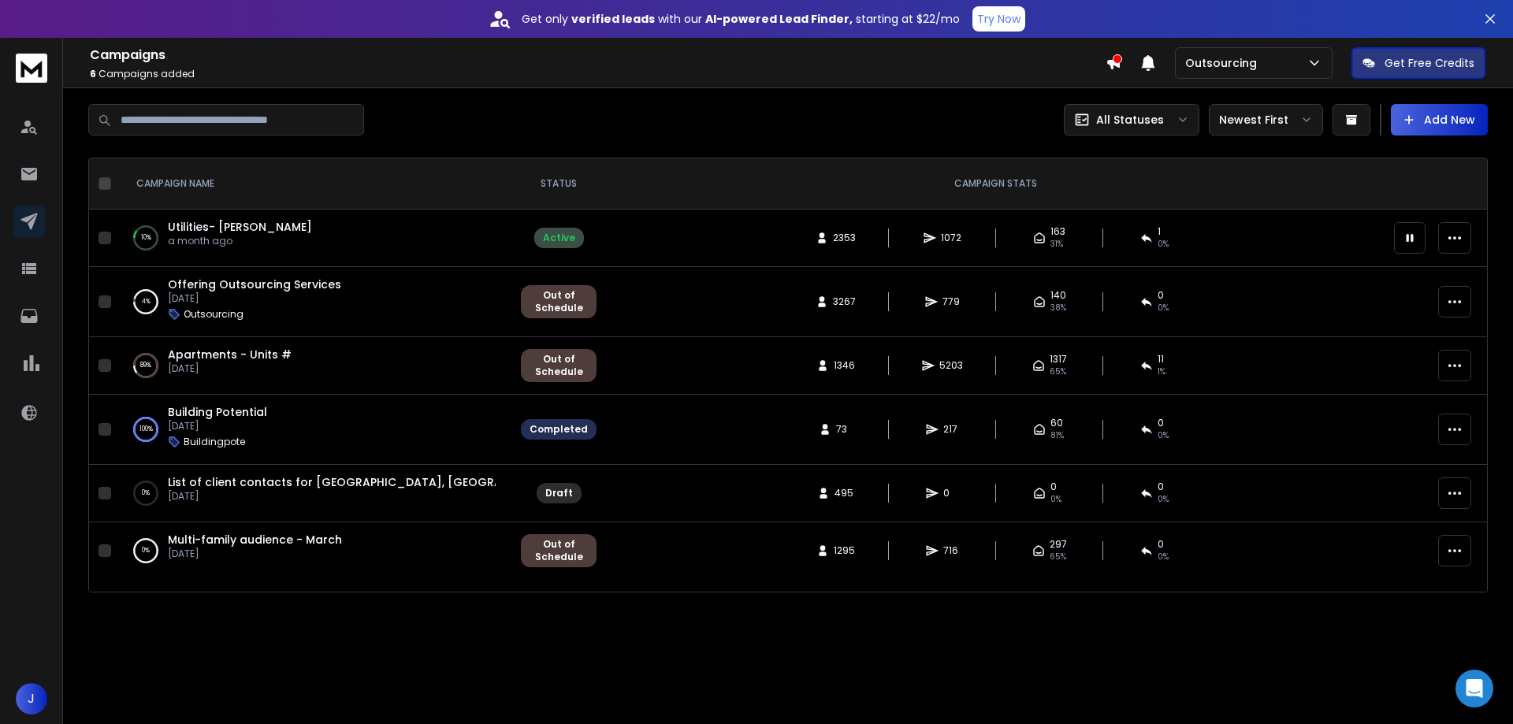
click at [240, 223] on span "Utilities- [PERSON_NAME]" at bounding box center [240, 227] width 144 height 16
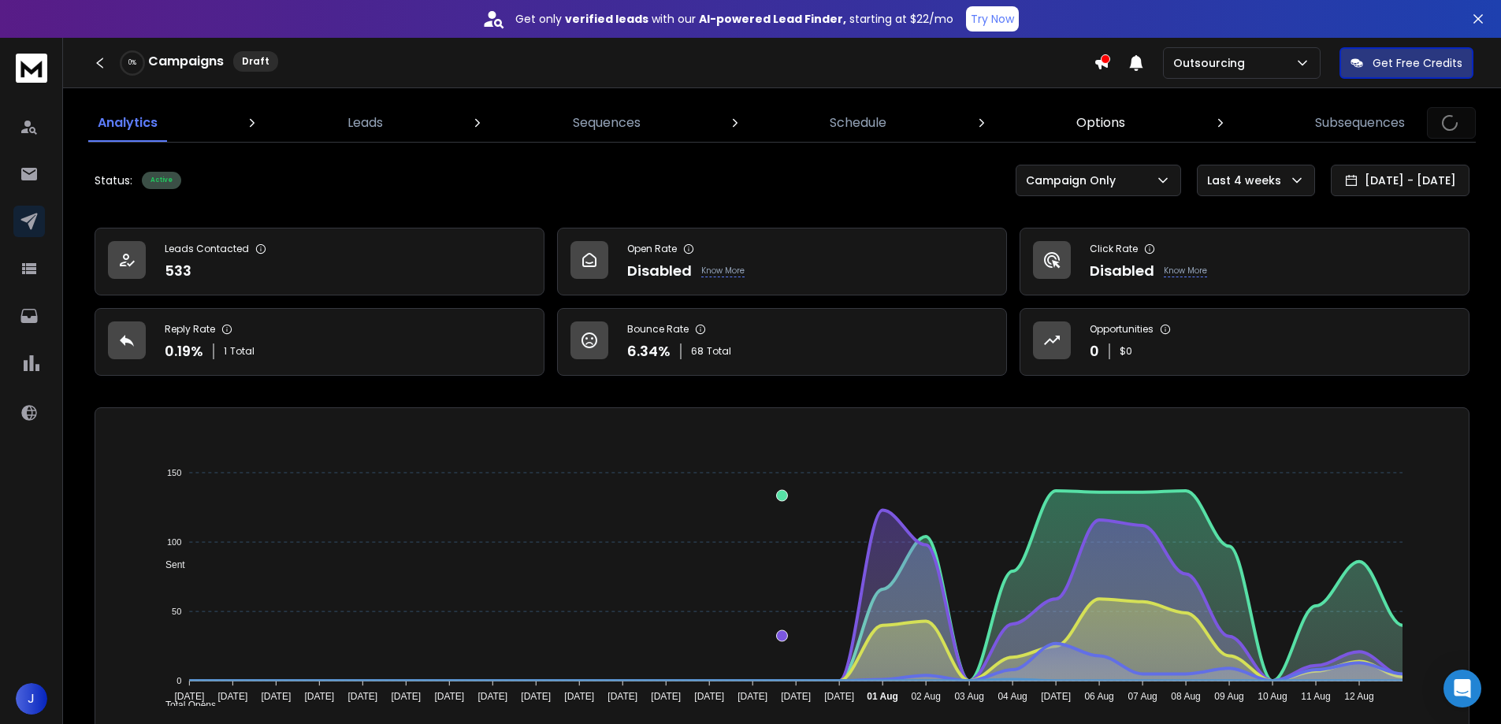
click at [1083, 118] on p "Options" at bounding box center [1100, 122] width 49 height 19
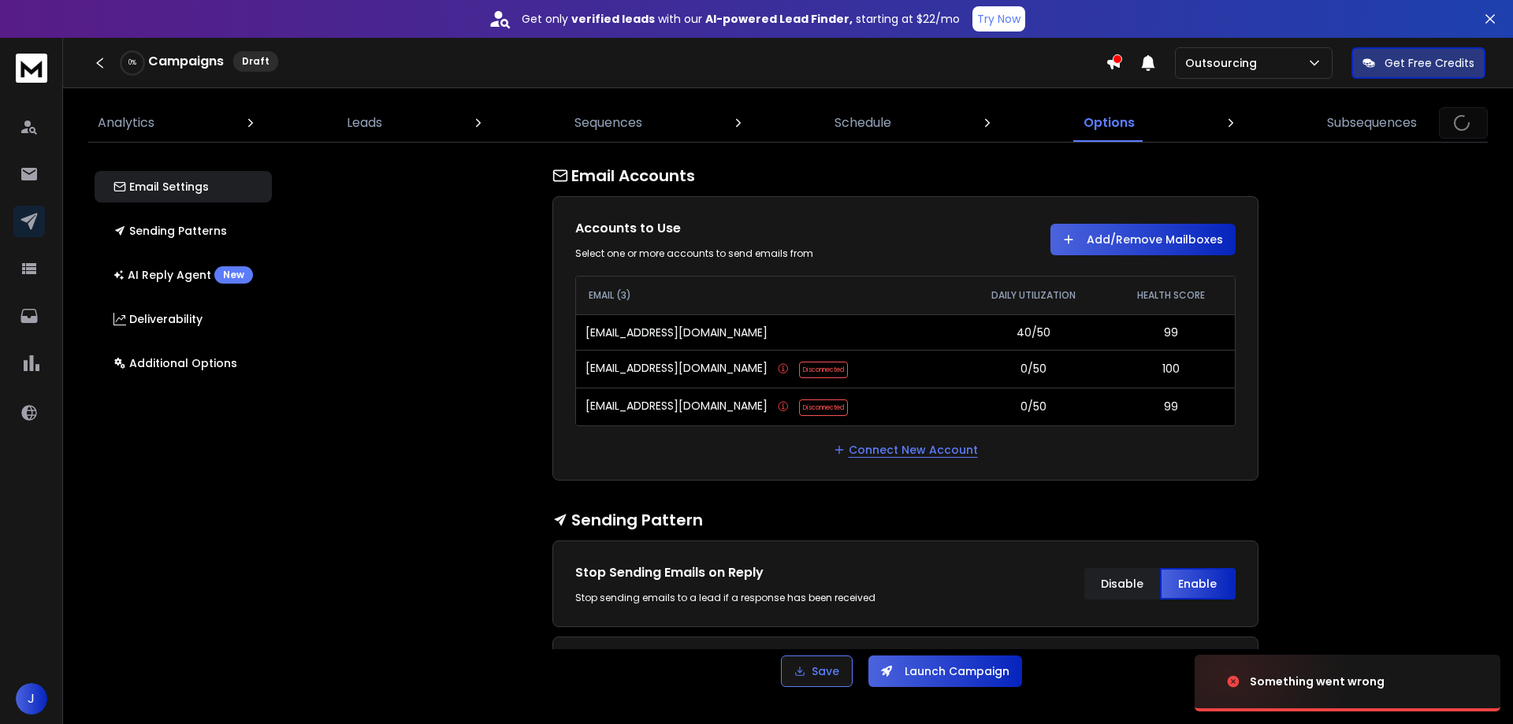
click at [894, 448] on link "Connect New Account" at bounding box center [905, 450] width 145 height 16
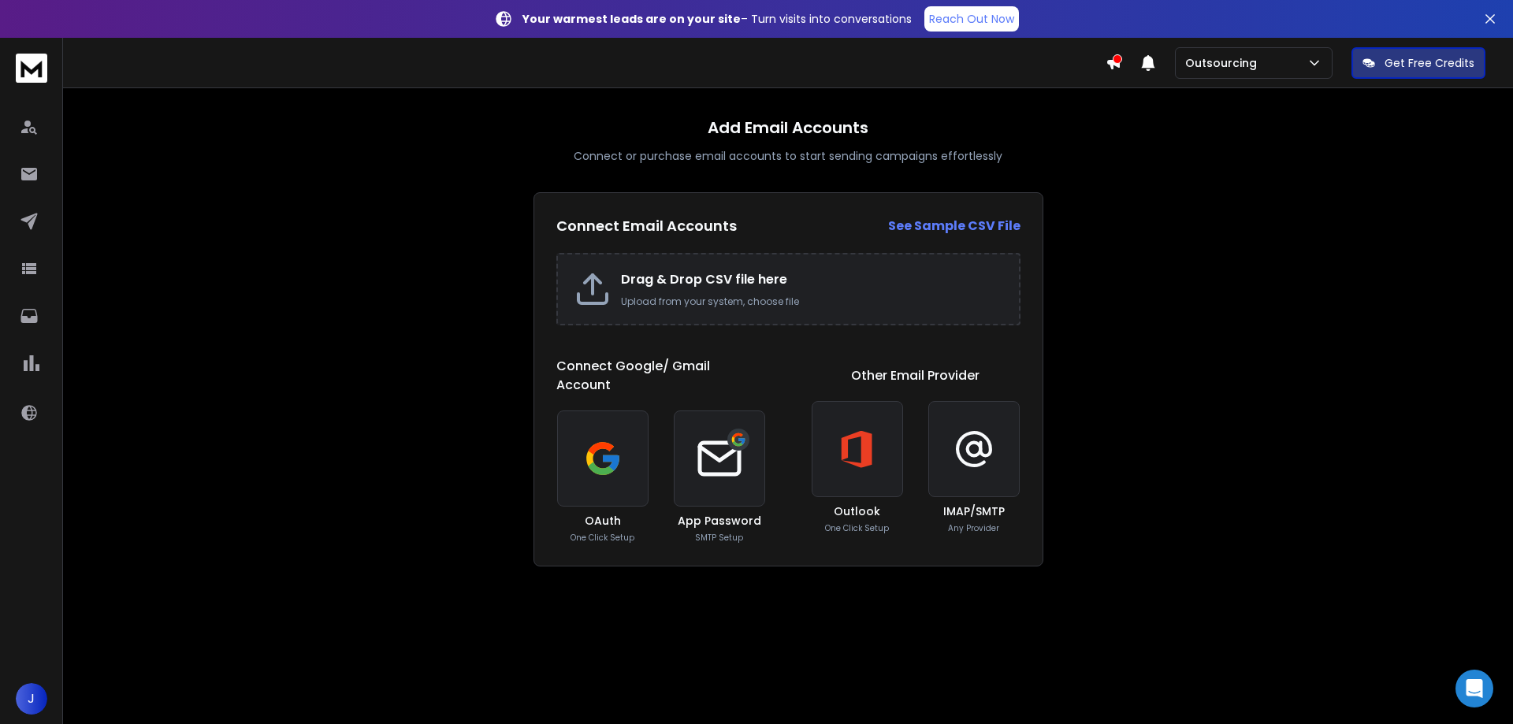
click at [602, 446] on icon at bounding box center [602, 458] width 39 height 47
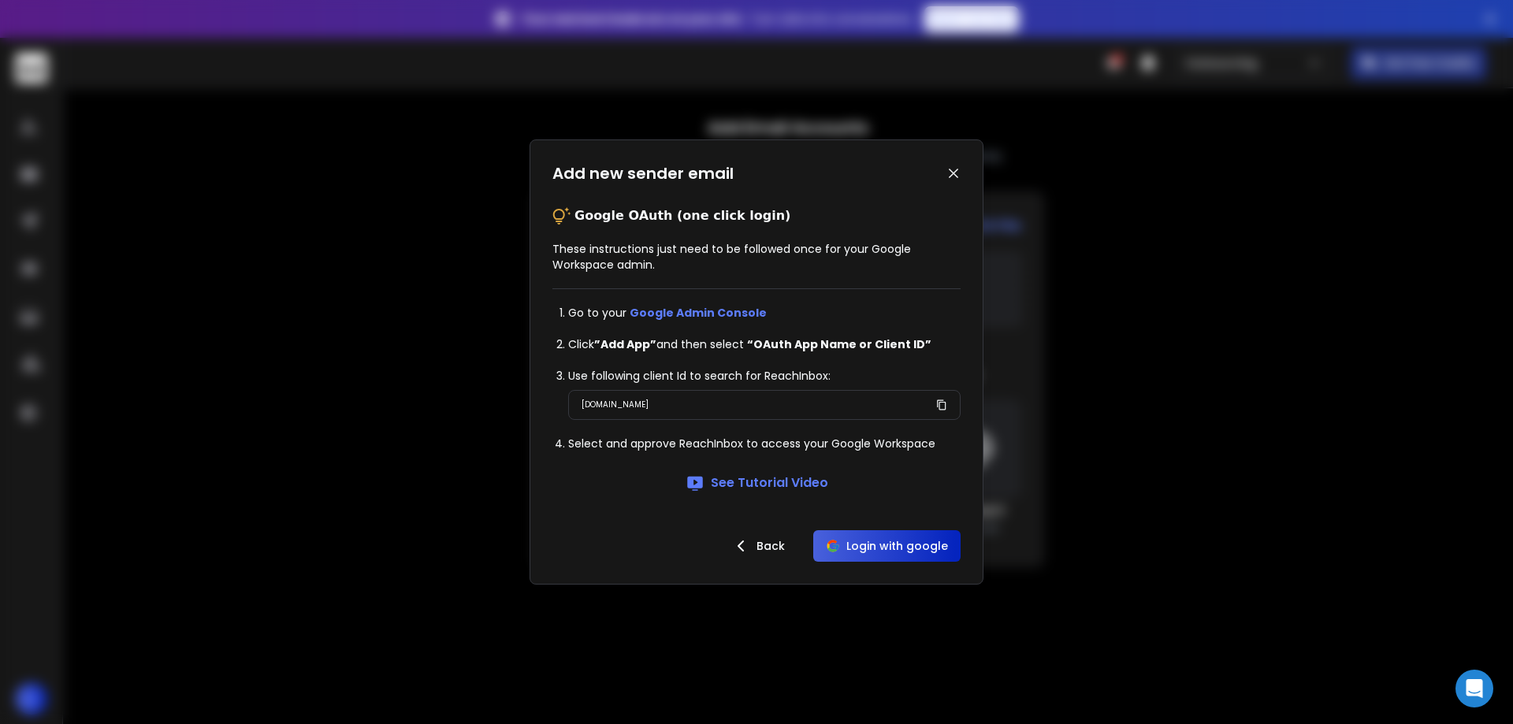
click at [915, 550] on button "Login with google" at bounding box center [886, 546] width 147 height 32
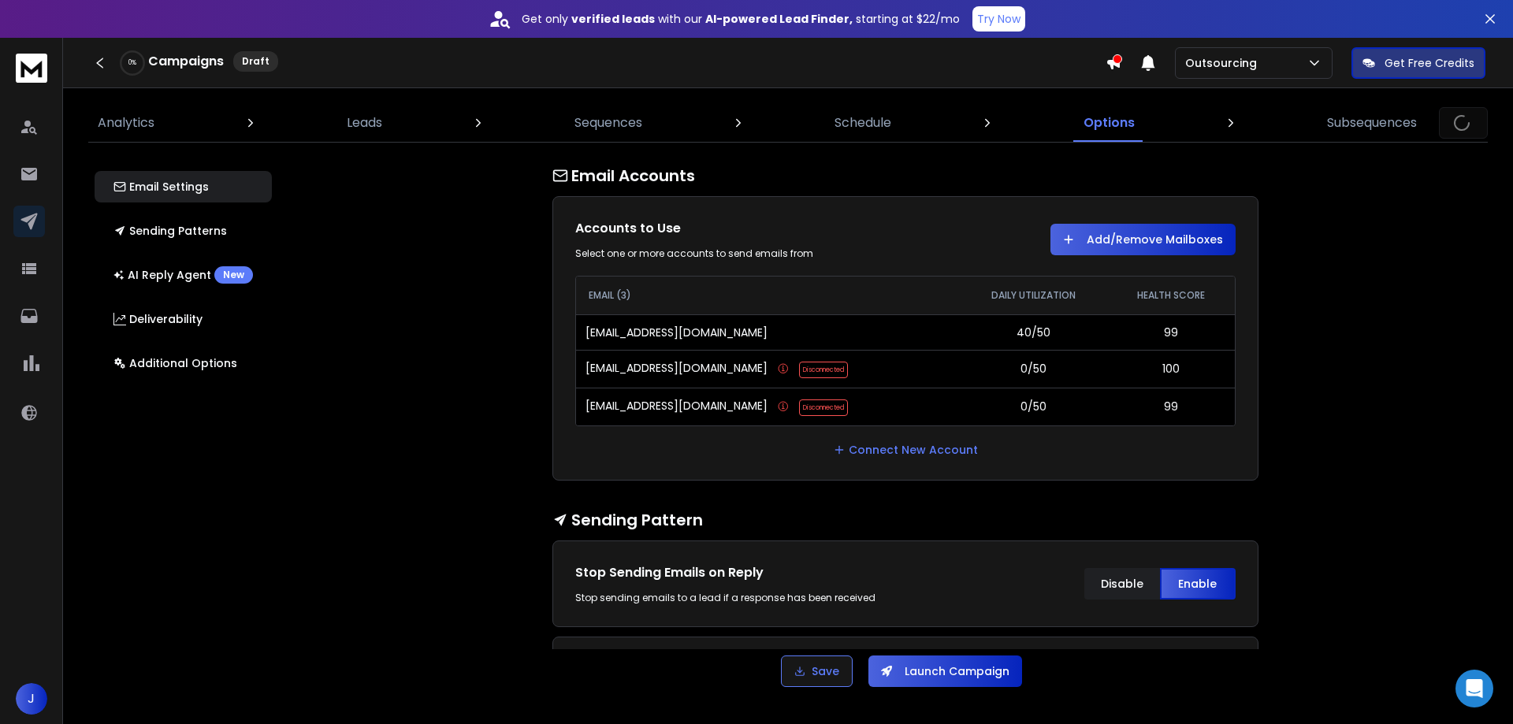
click at [1082, 238] on button "Add/Remove Mailboxes" at bounding box center [1142, 240] width 185 height 32
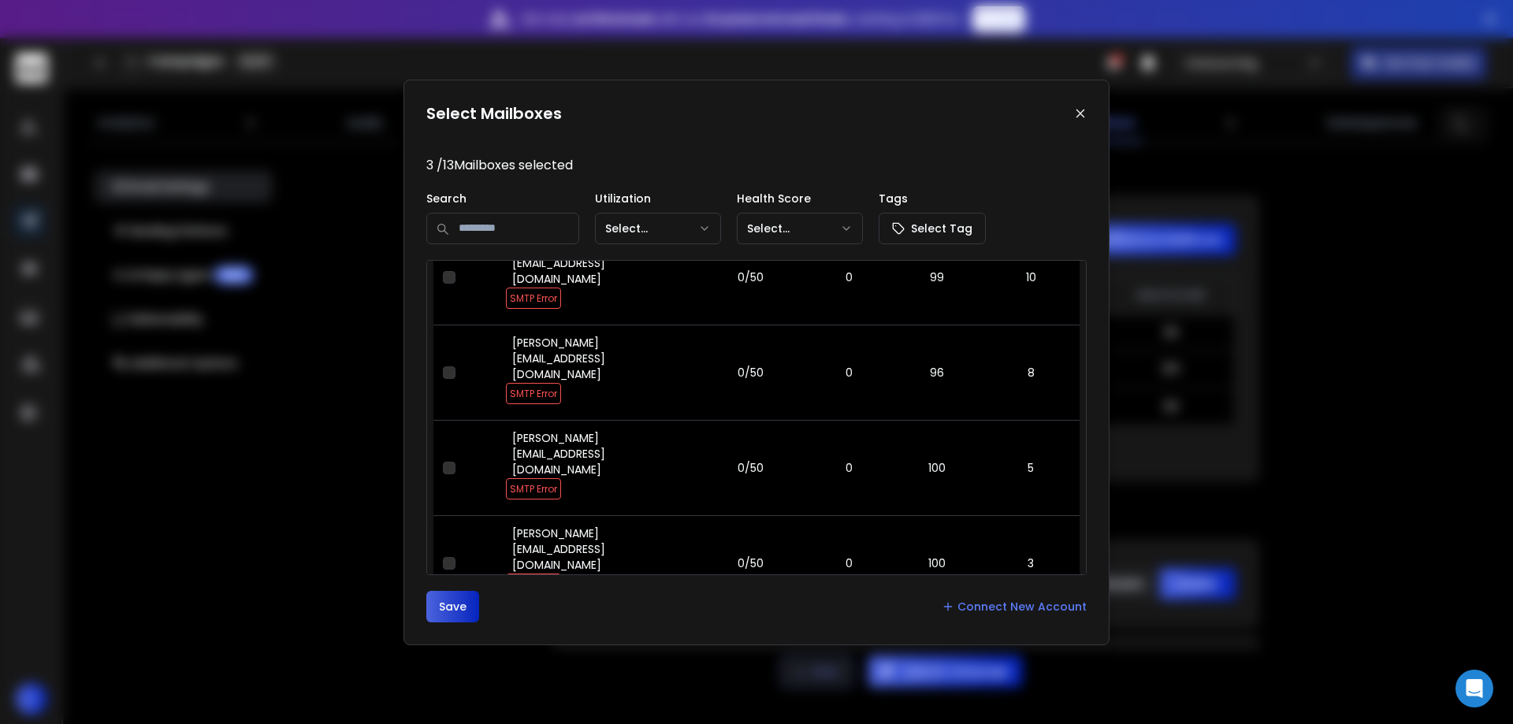
scroll to position [541, 0]
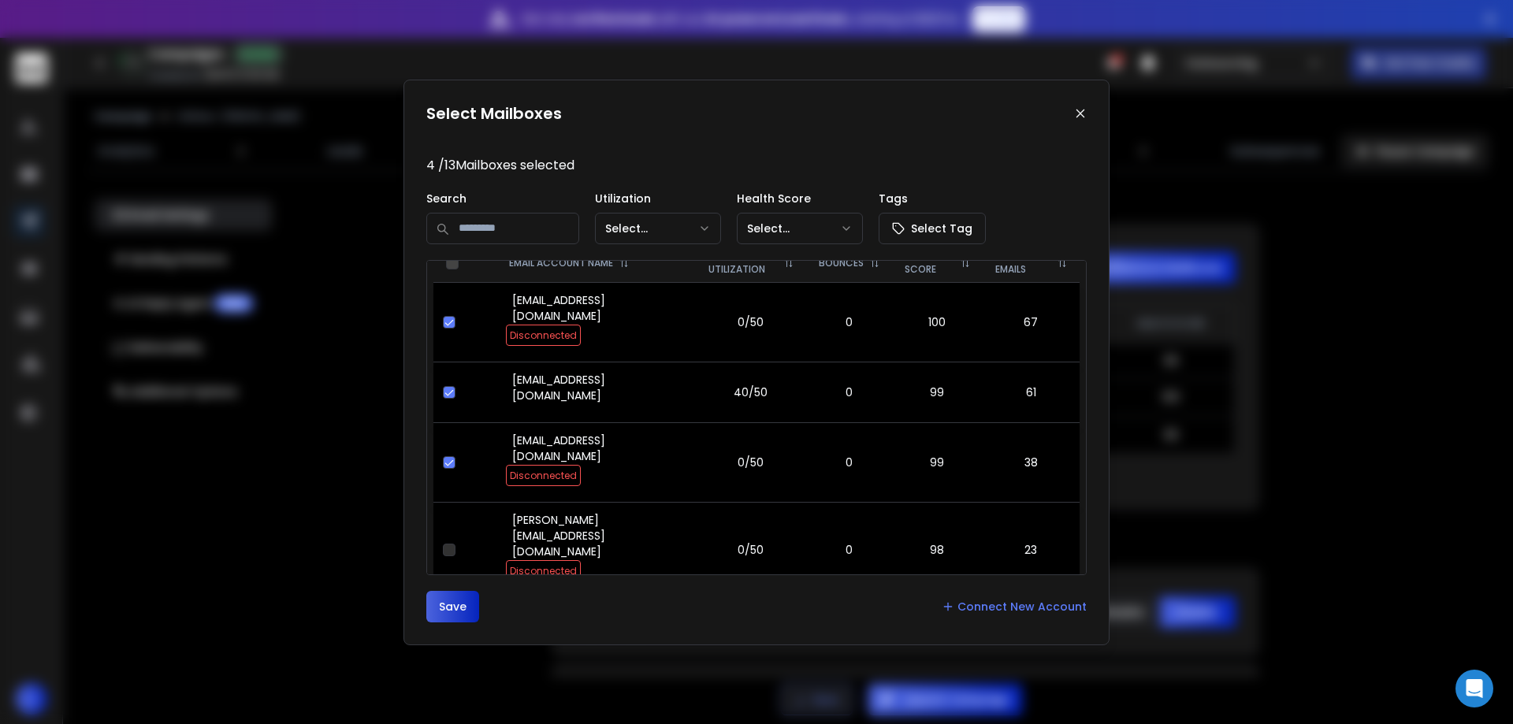
scroll to position [0, 0]
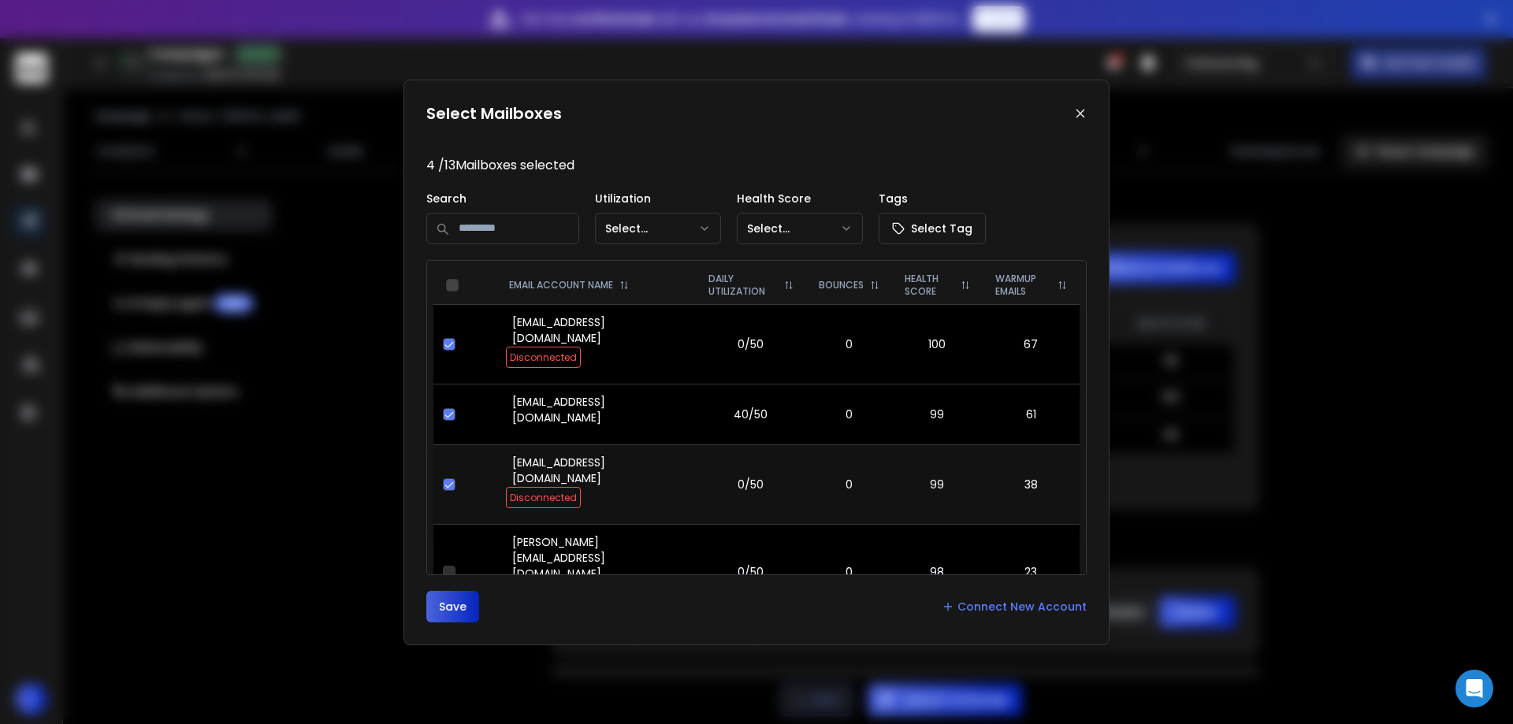
click at [444, 478] on button "button" at bounding box center [449, 484] width 13 height 13
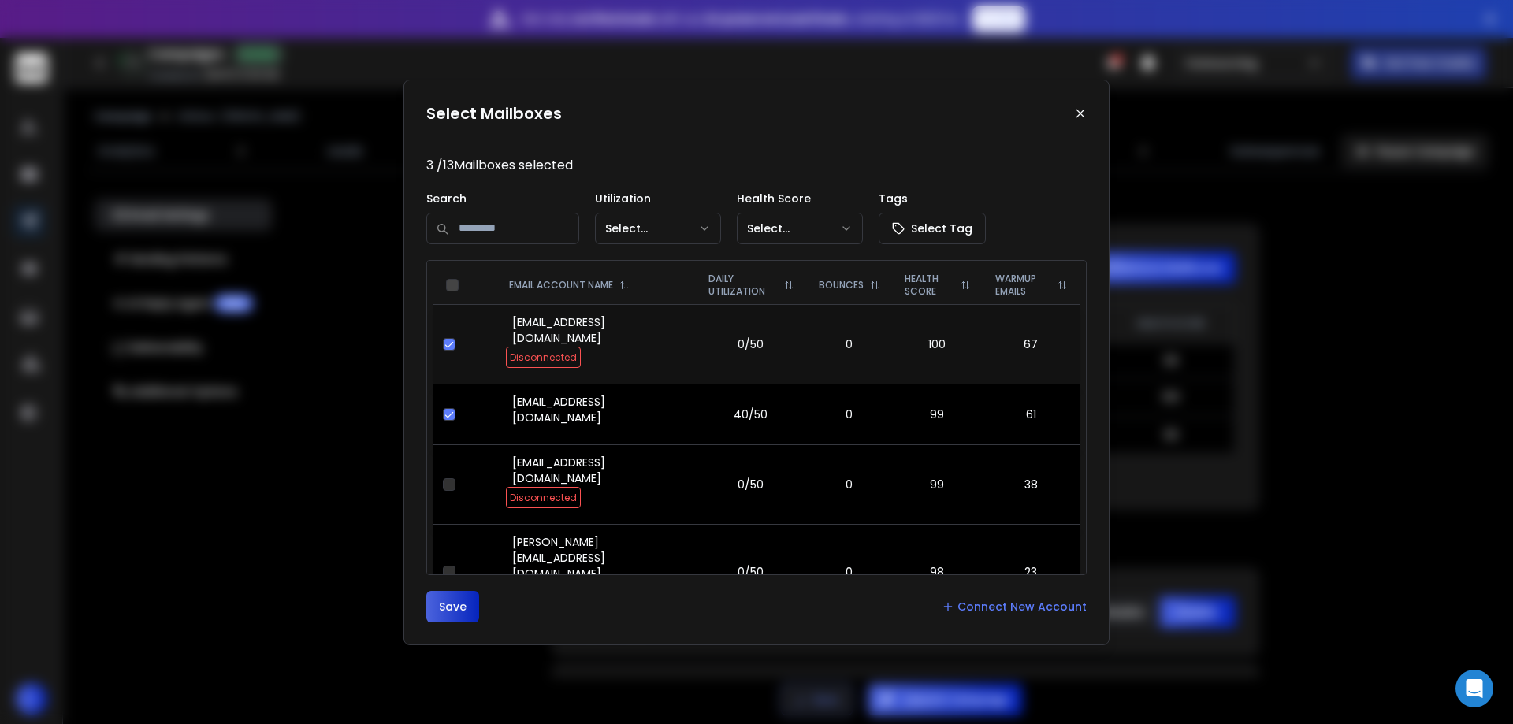
click at [448, 338] on button "button" at bounding box center [449, 344] width 13 height 13
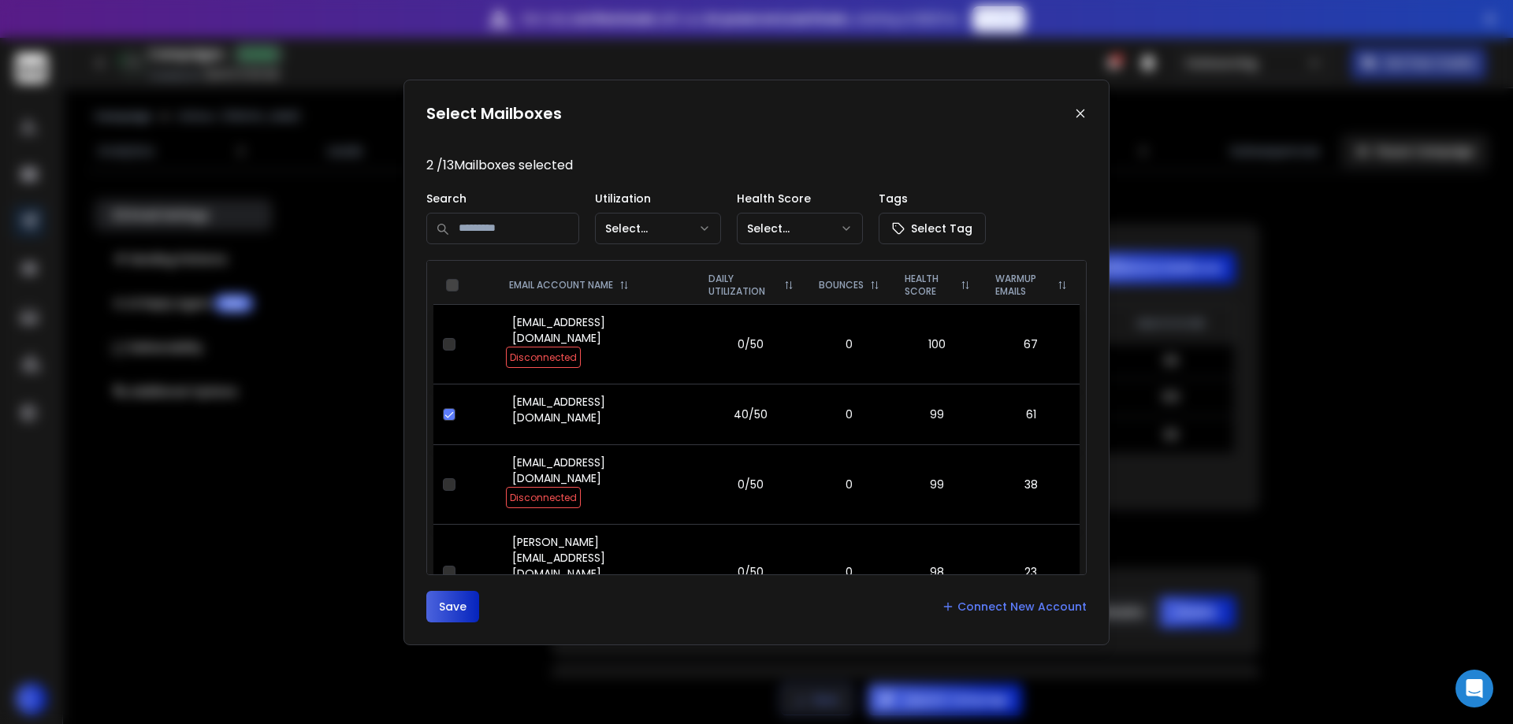
click at [448, 612] on button "Save" at bounding box center [452, 607] width 53 height 32
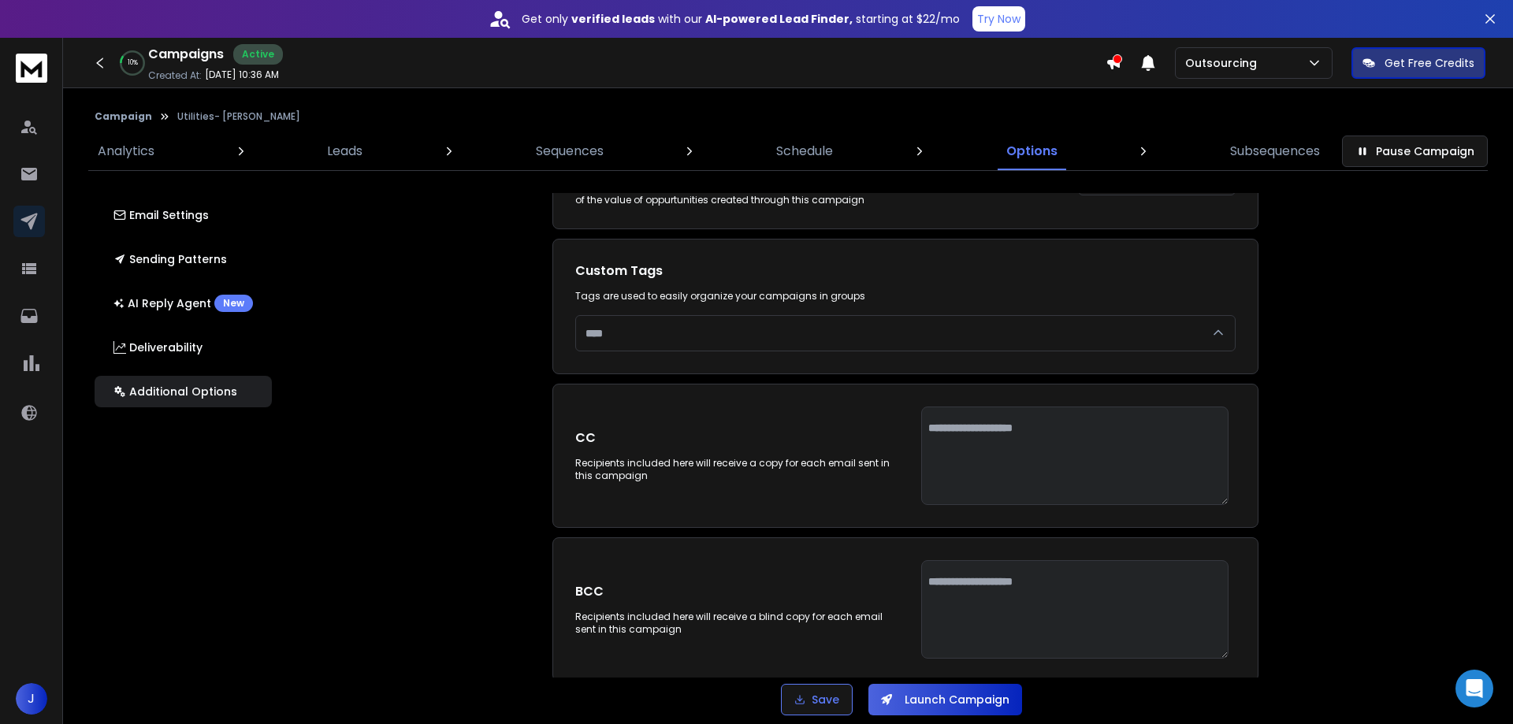
scroll to position [3247, 0]
click at [37, 72] on img at bounding box center [32, 68] width 32 height 29
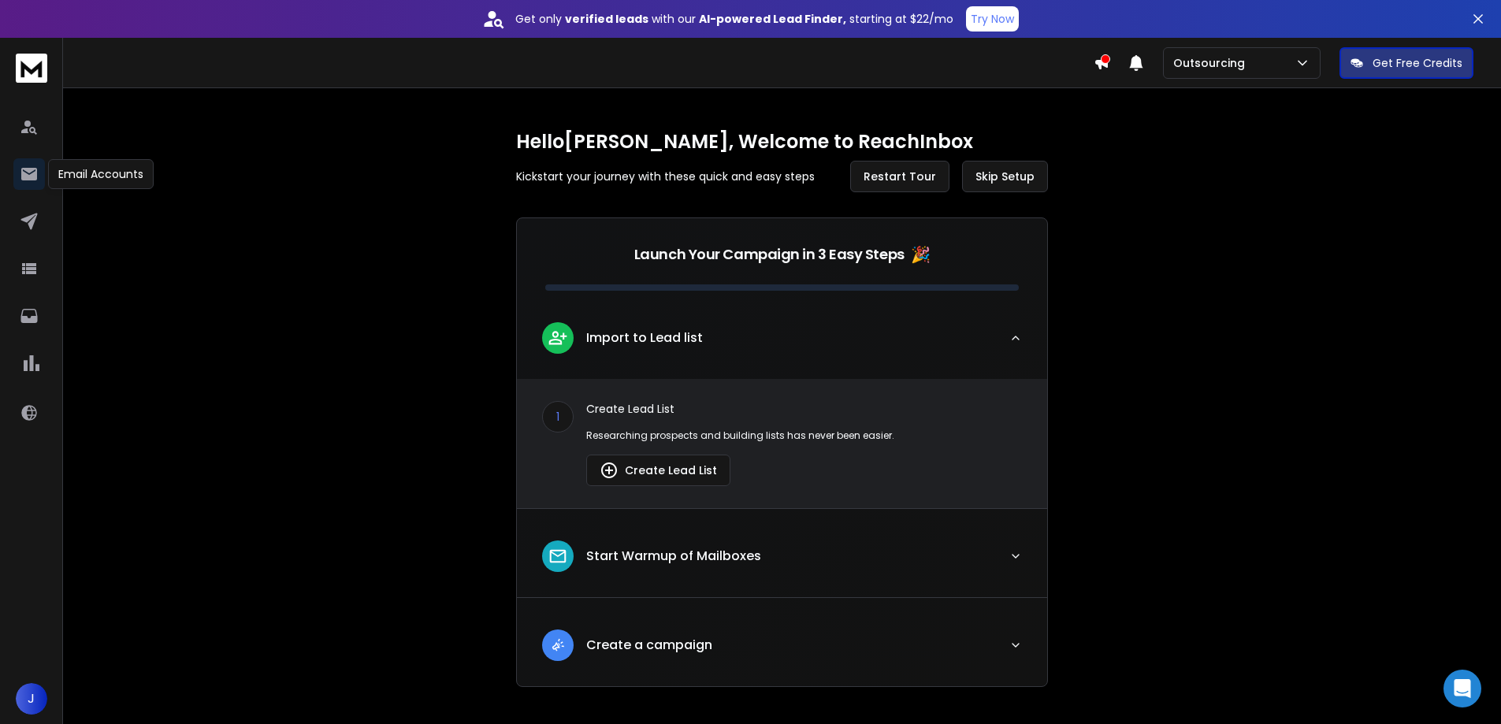
click at [27, 173] on icon at bounding box center [29, 174] width 19 height 19
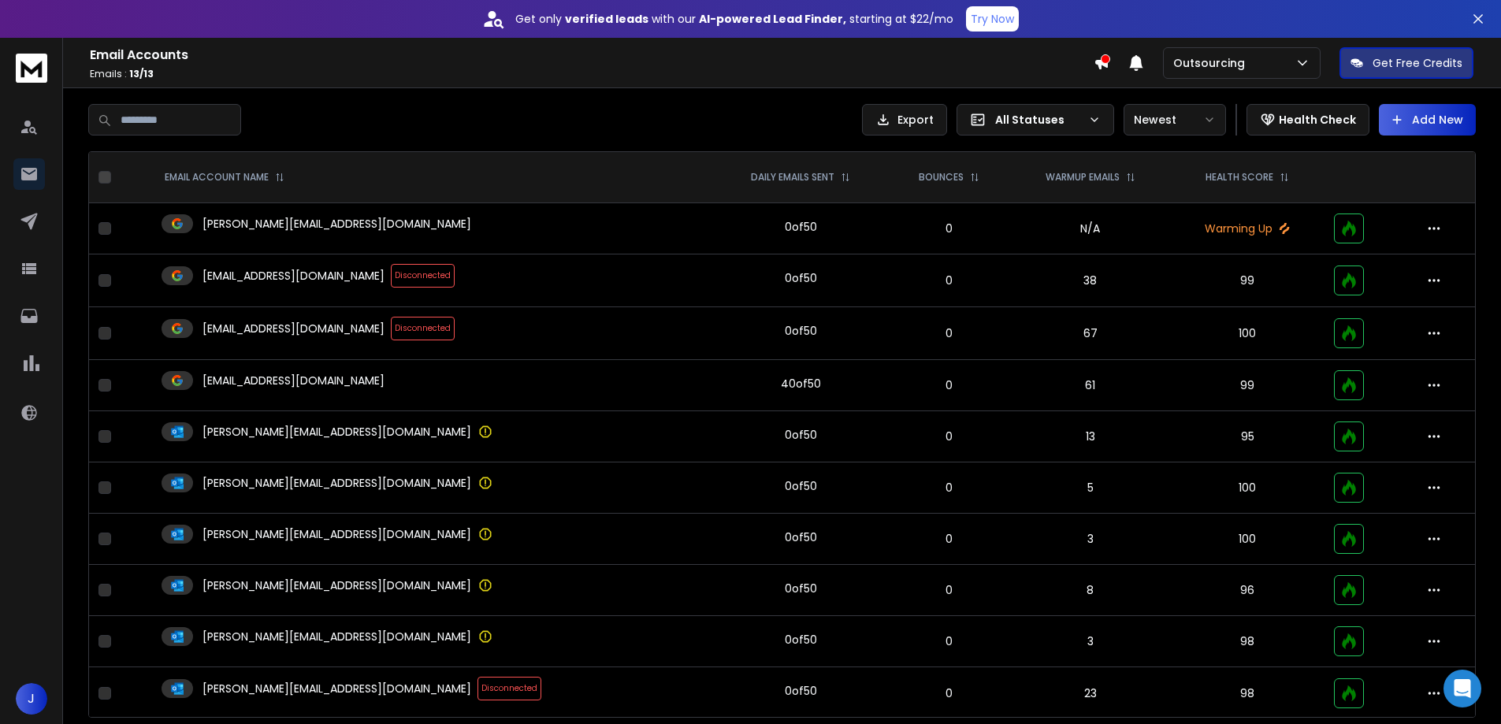
click at [281, 220] on p "[PERSON_NAME][EMAIL_ADDRESS][DOMAIN_NAME]" at bounding box center [337, 224] width 269 height 16
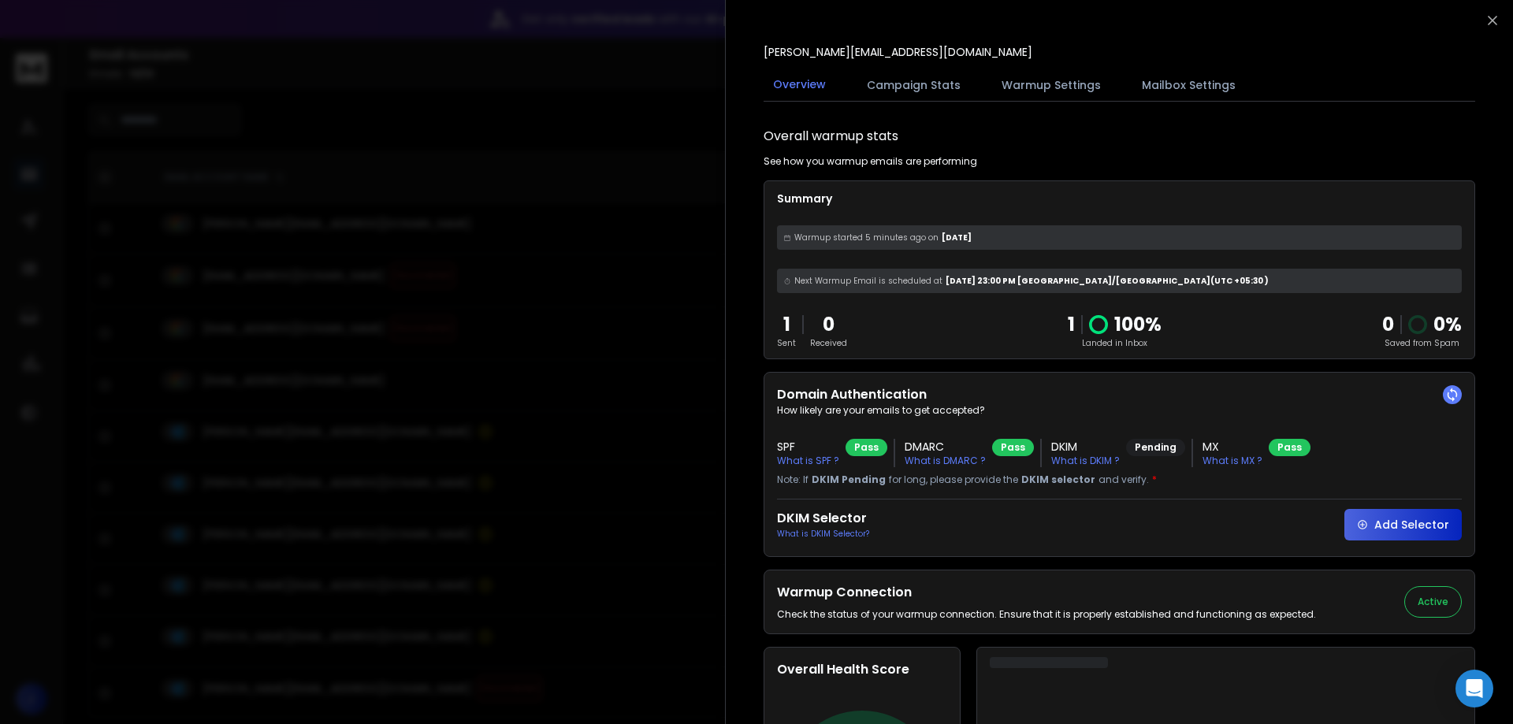
click at [1181, 75] on button "Mailbox Settings" at bounding box center [1188, 85] width 113 height 35
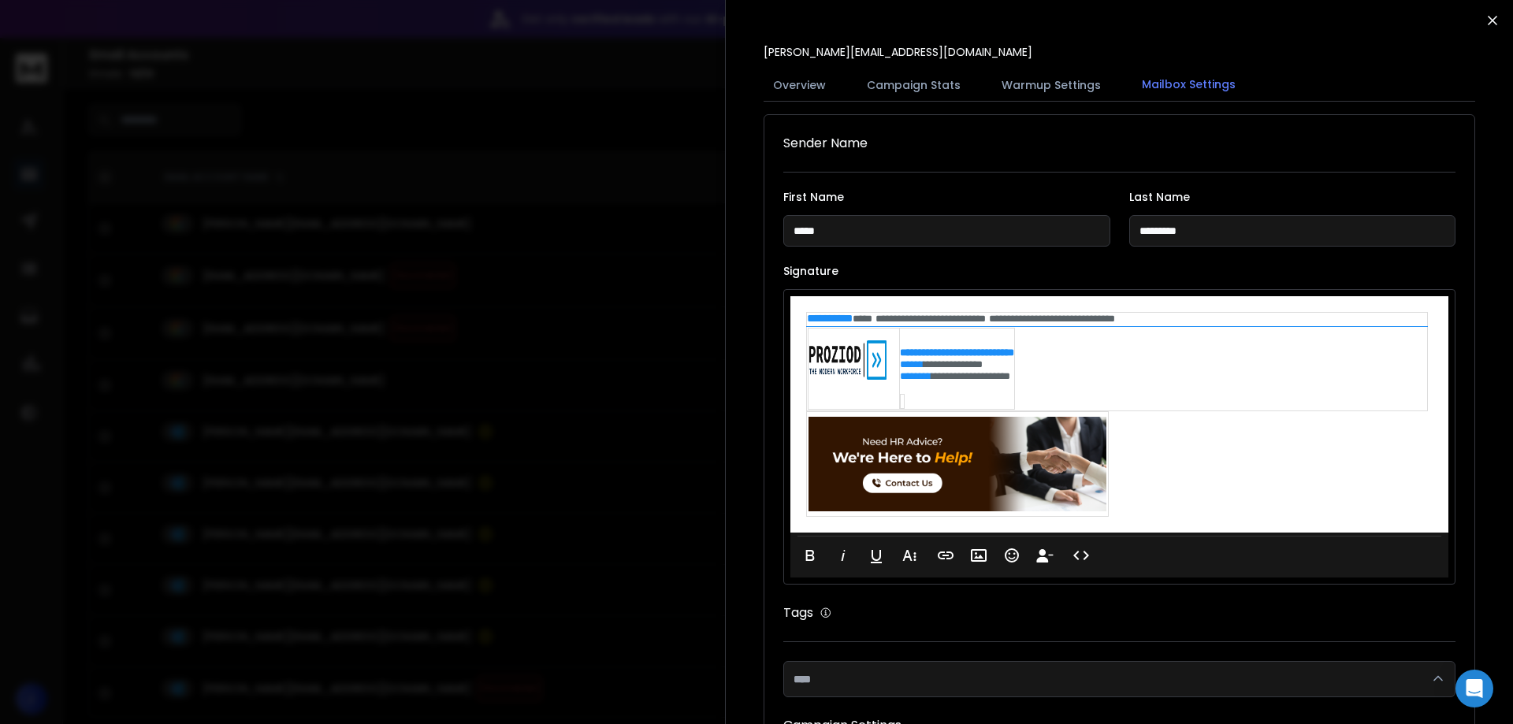
click at [1492, 20] on icon "button" at bounding box center [1493, 21] width 16 height 16
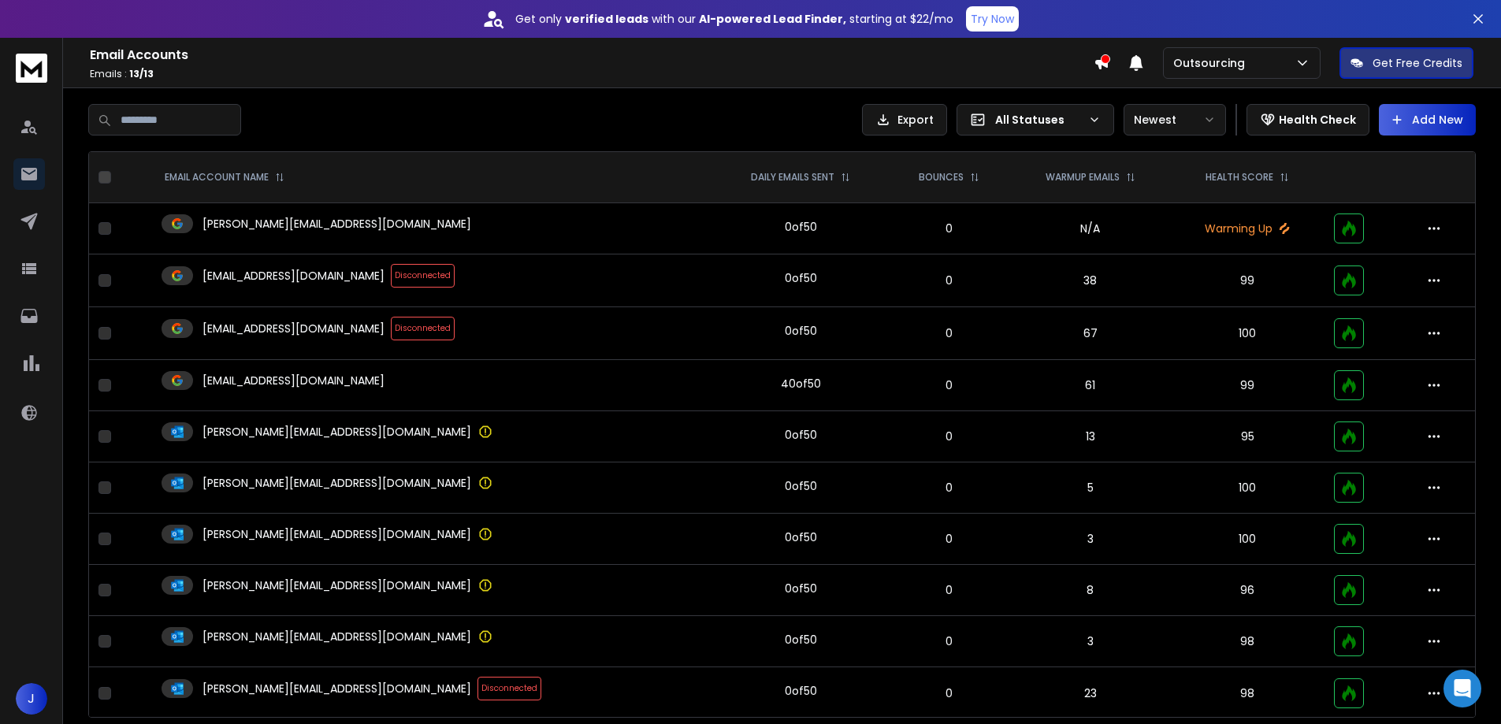
click at [267, 219] on p "[PERSON_NAME][EMAIL_ADDRESS][DOMAIN_NAME]" at bounding box center [337, 224] width 269 height 16
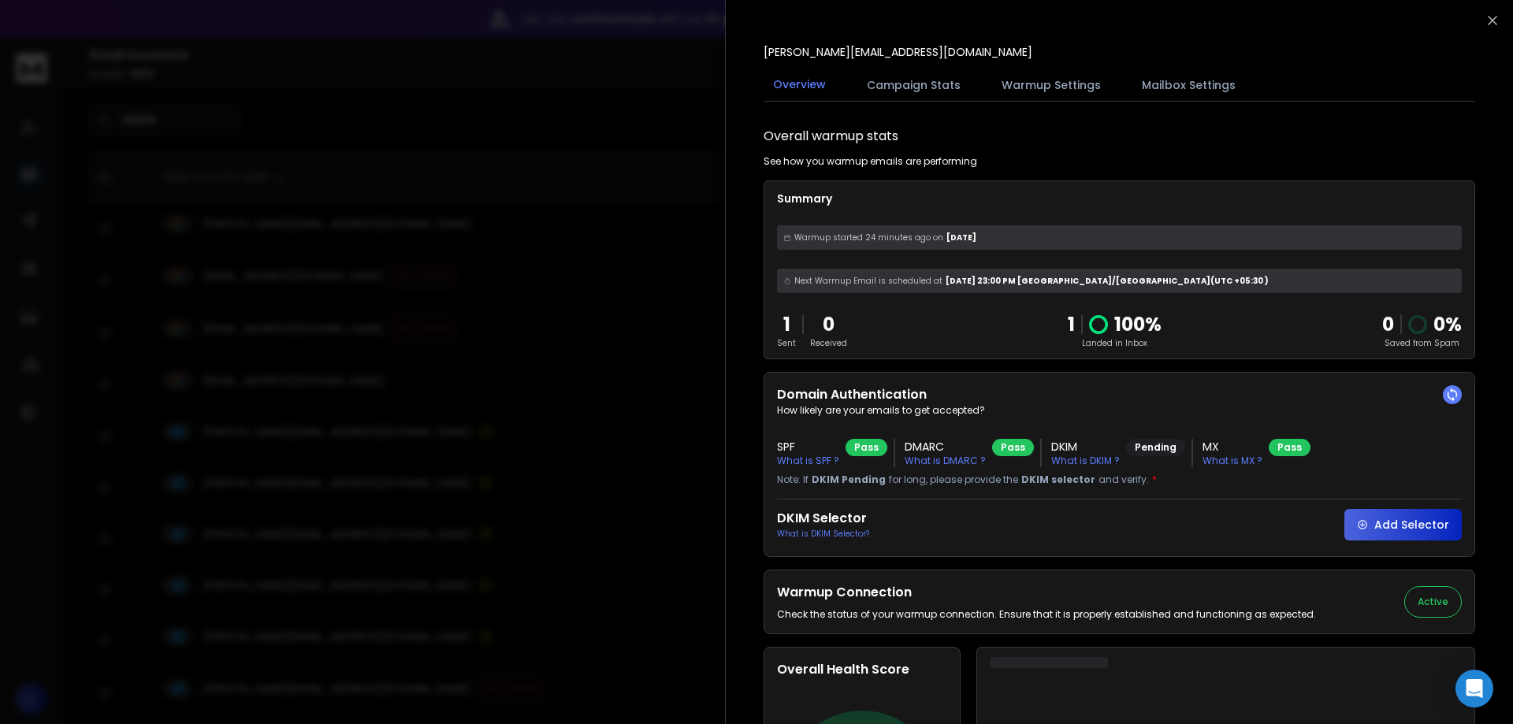
click at [901, 84] on button "Campaign Stats" at bounding box center [913, 85] width 113 height 35
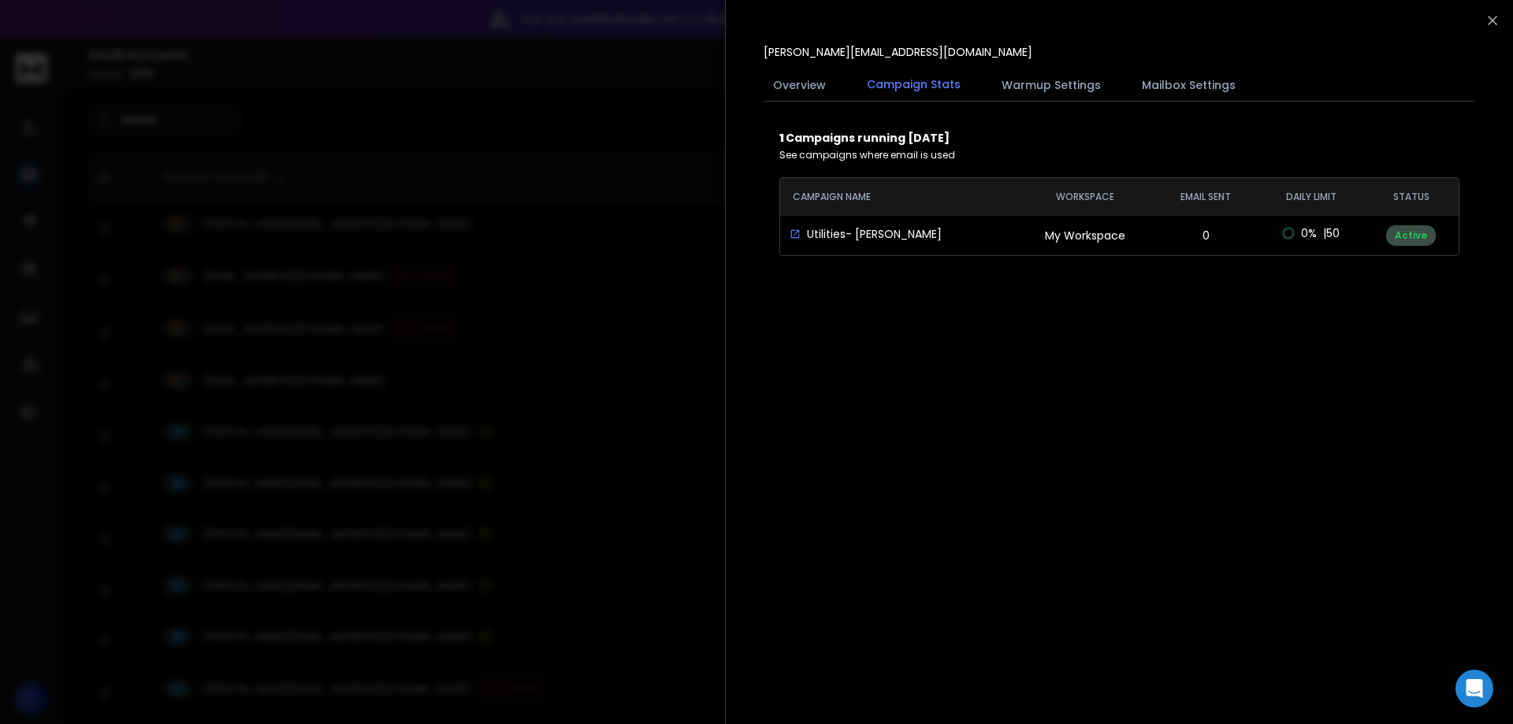
click at [1048, 87] on button "Warmup Settings" at bounding box center [1051, 85] width 118 height 35
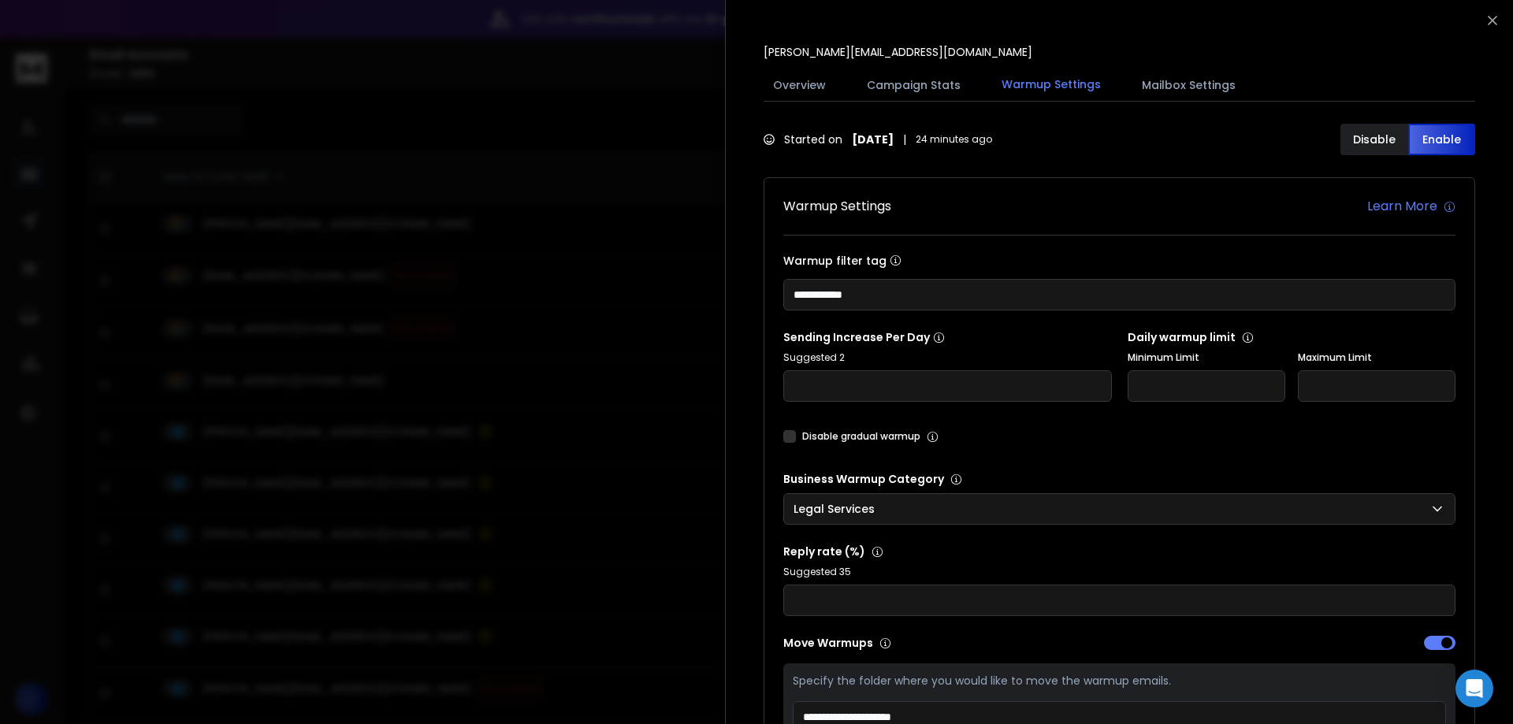
click at [1180, 80] on button "Mailbox Settings" at bounding box center [1188, 85] width 113 height 35
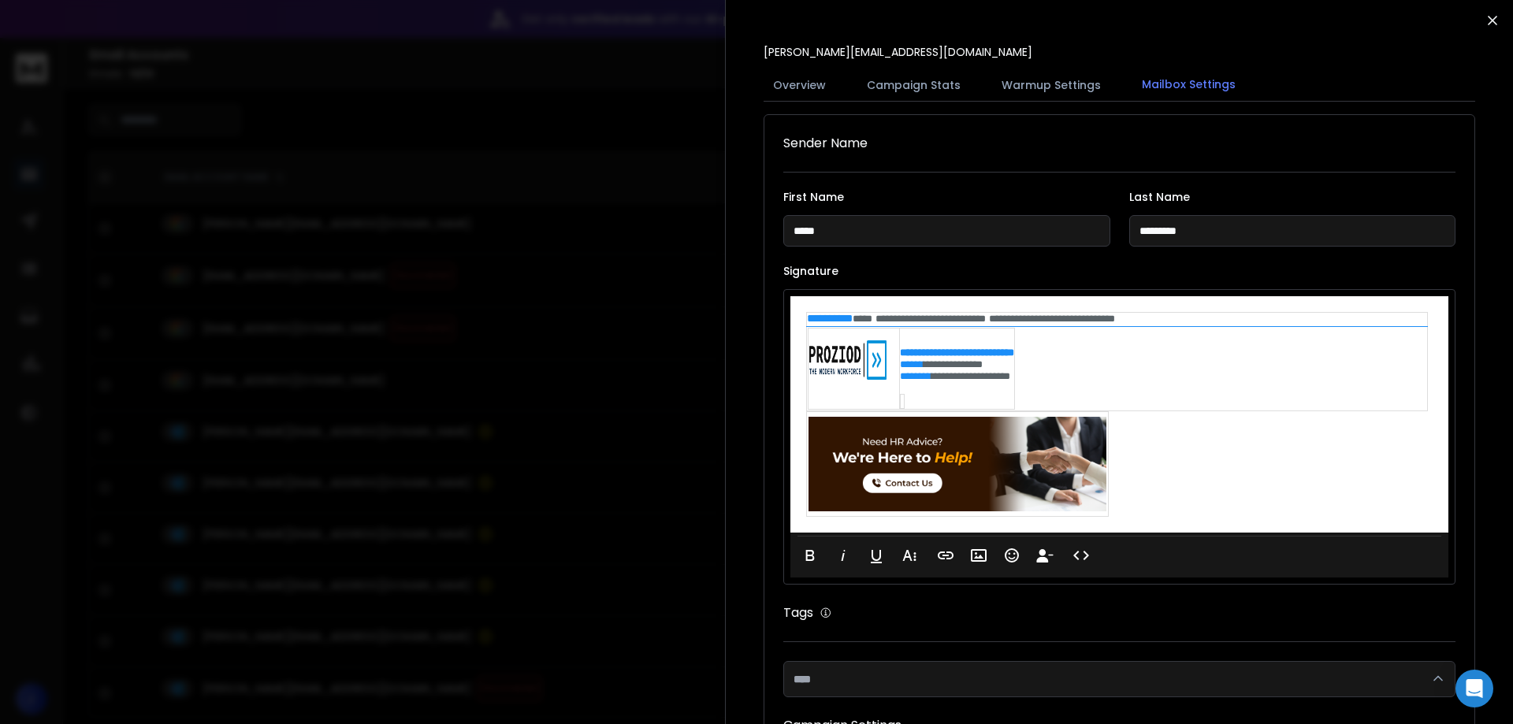
click at [1487, 16] on icon "button" at bounding box center [1493, 21] width 16 height 16
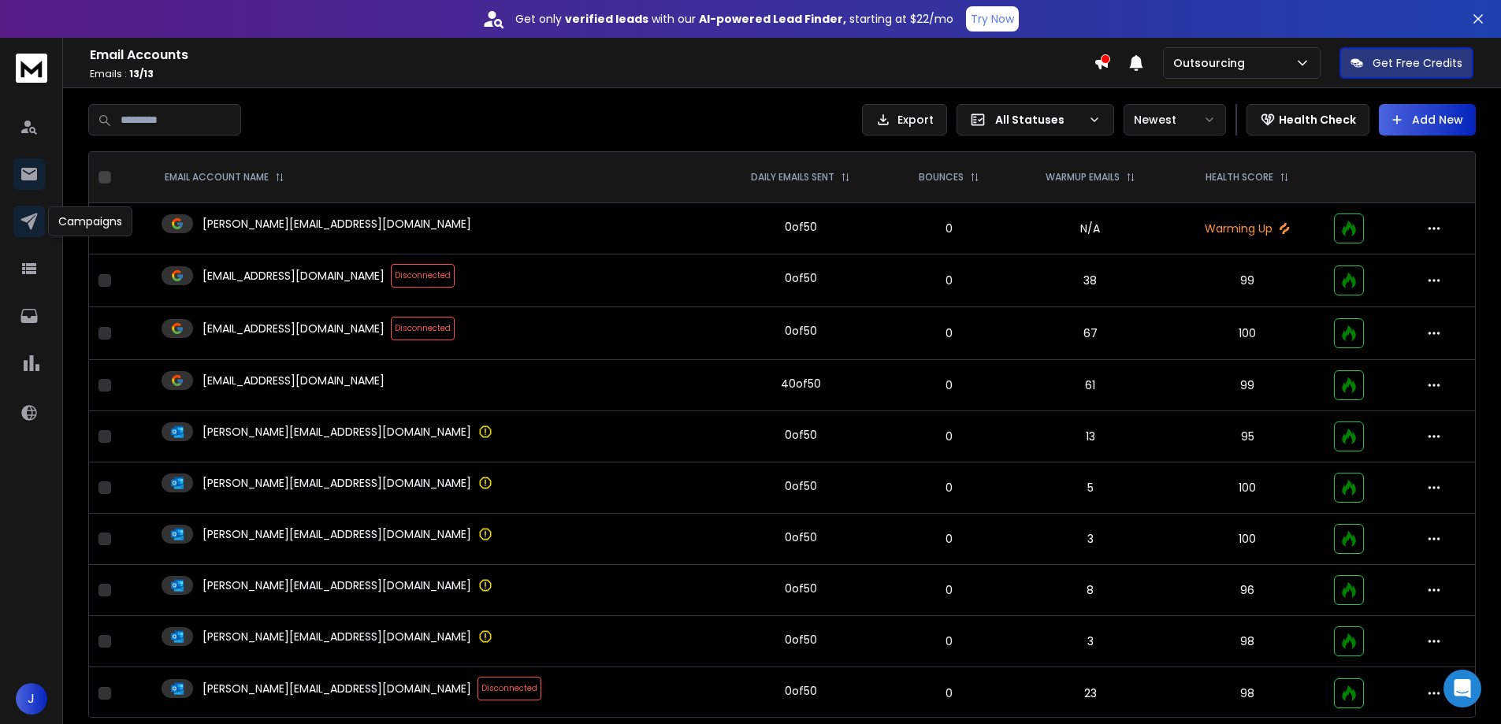
click at [32, 222] on icon at bounding box center [28, 221] width 17 height 17
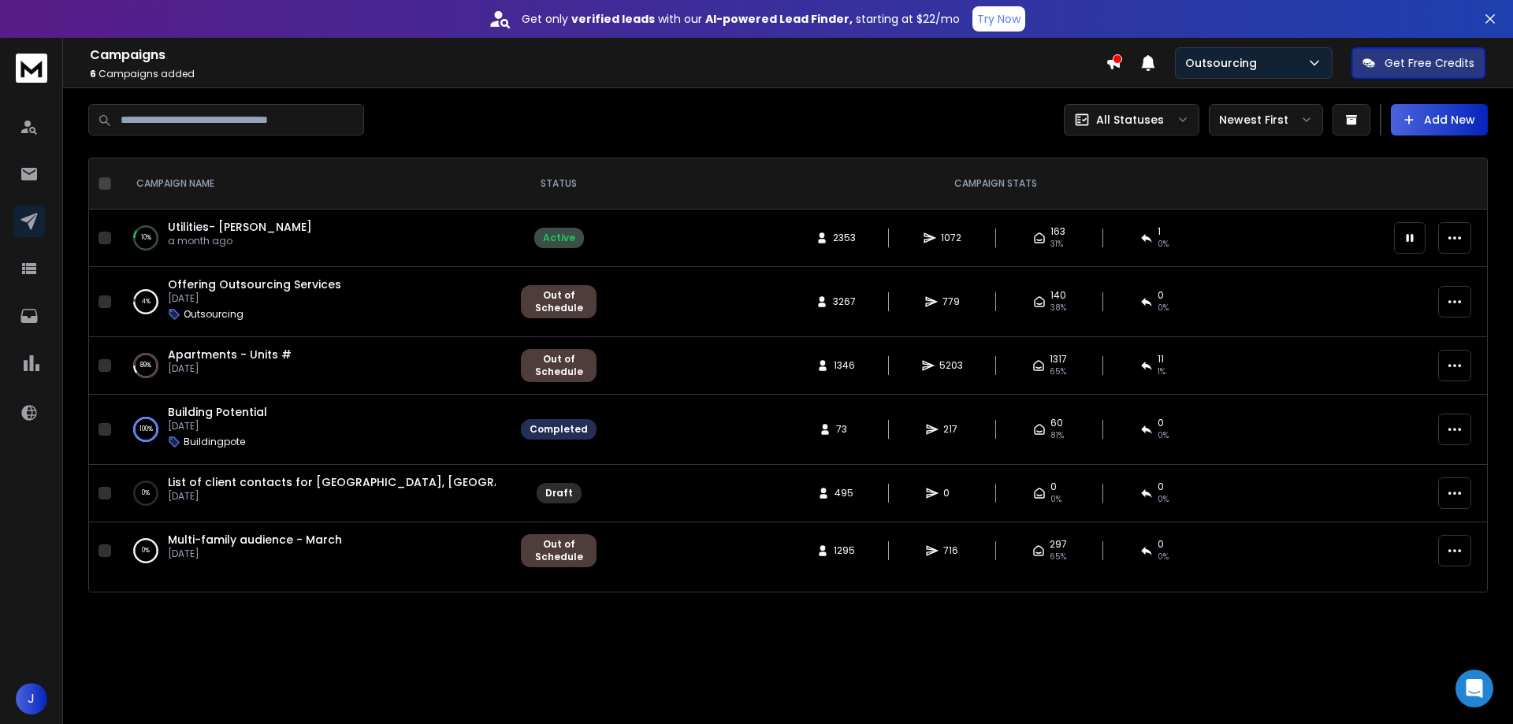
click at [1317, 58] on icon "button" at bounding box center [1315, 63] width 16 height 16
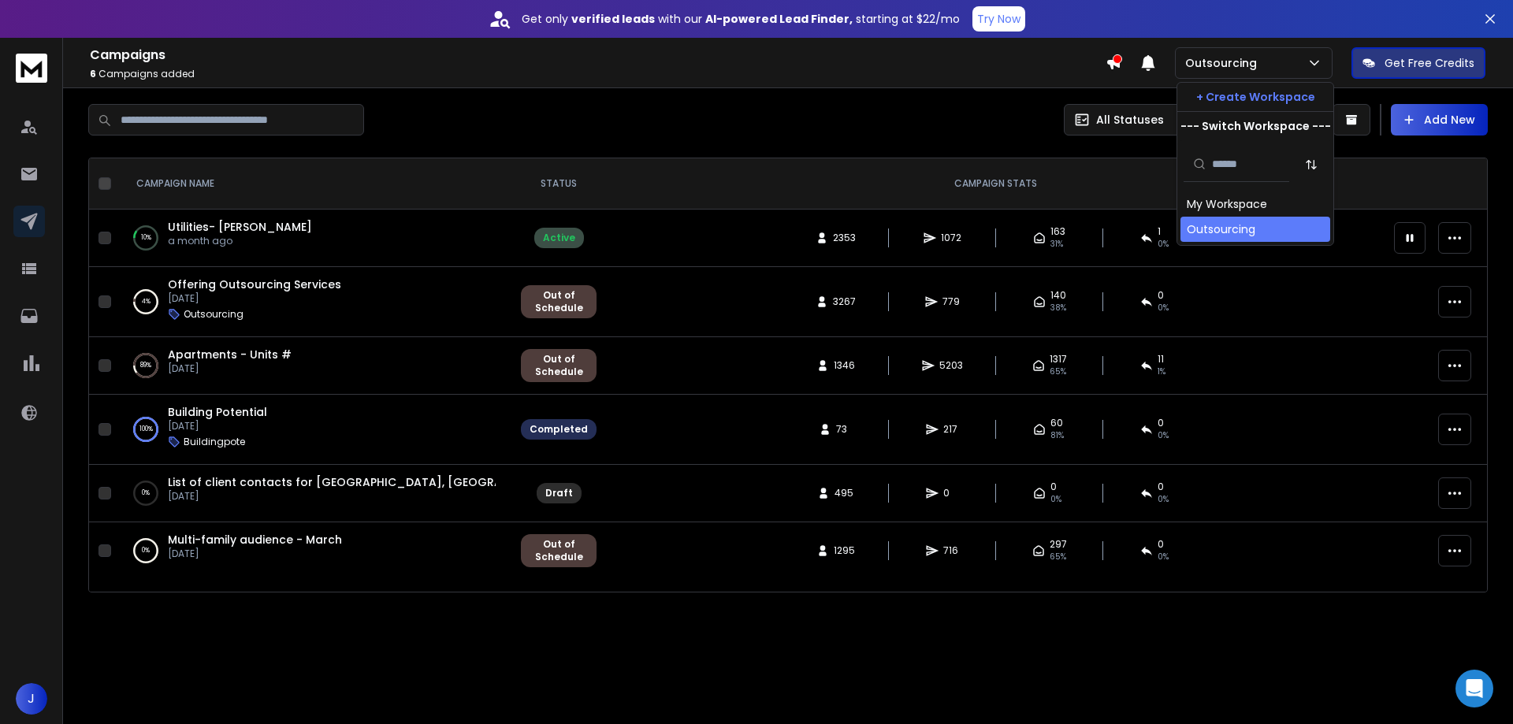
click at [500, 146] on div "Campaigns 6 Campaigns Added All Statuses Newest First Add New CAMPAIGN NAME STA…" at bounding box center [788, 348] width 1400 height 489
